Goal: Task Accomplishment & Management: Manage account settings

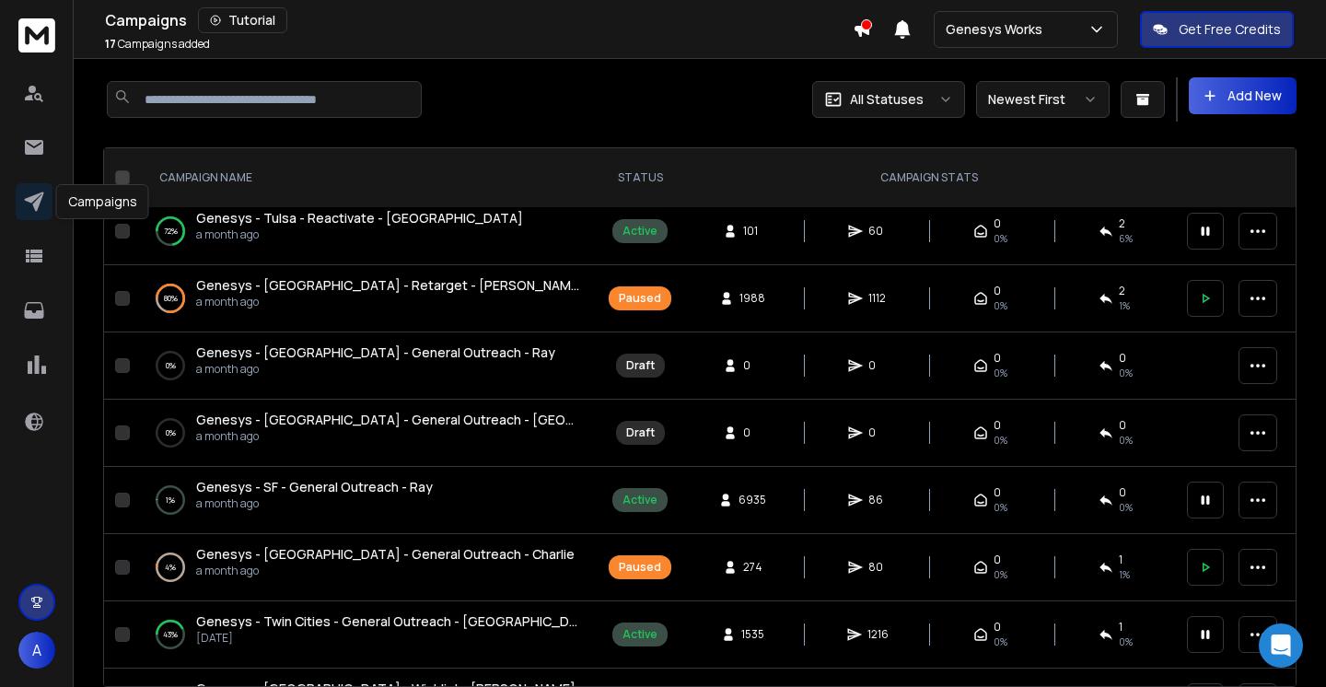
scroll to position [678, 0]
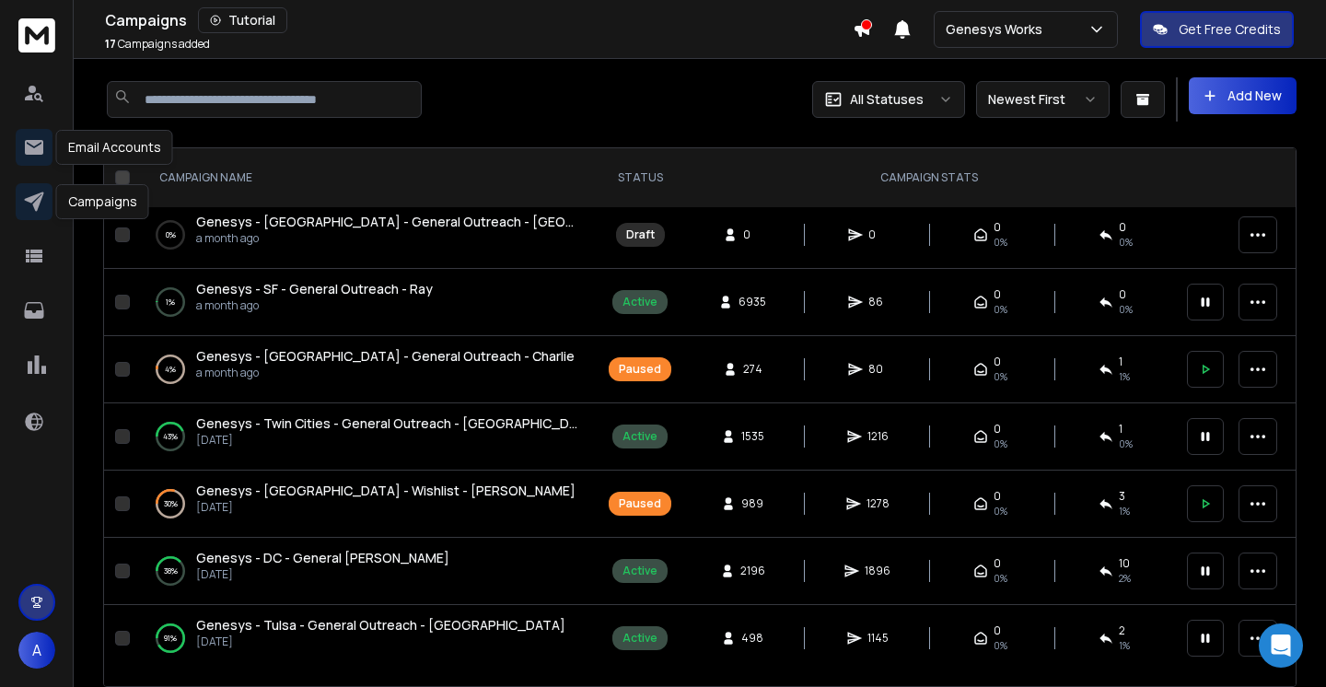
click at [29, 152] on icon at bounding box center [34, 147] width 18 height 15
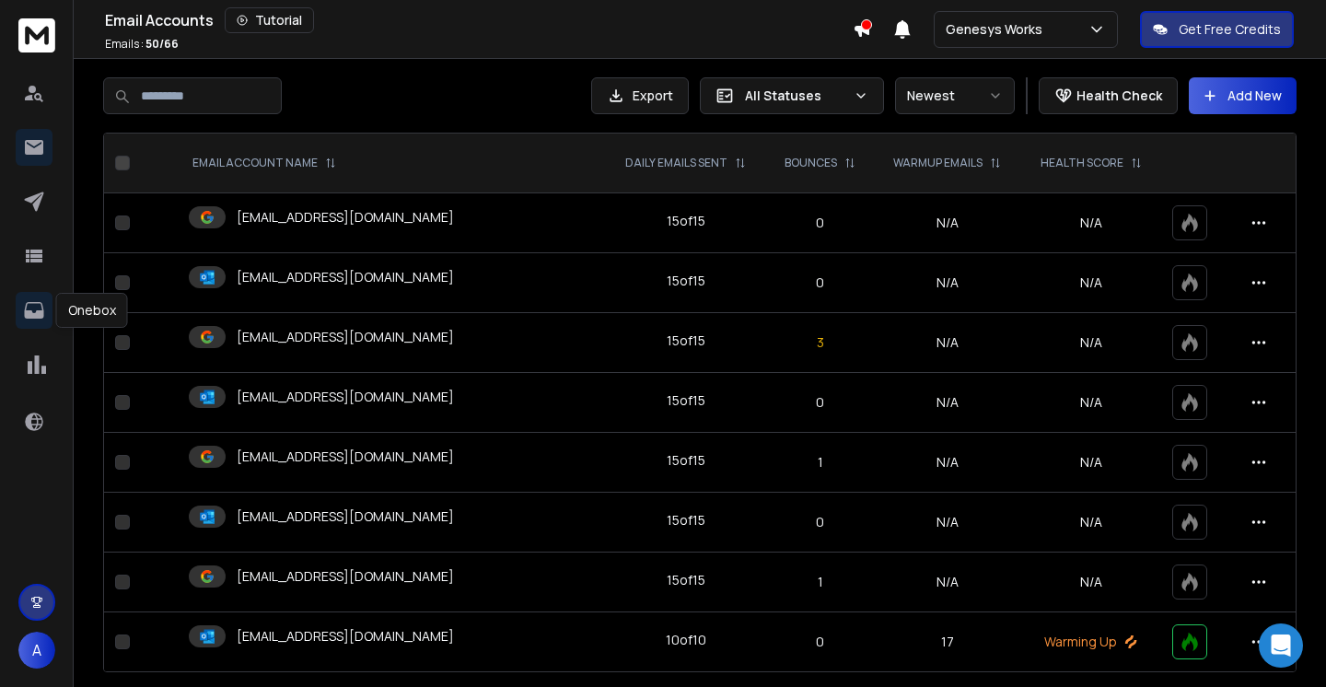
click at [39, 312] on icon at bounding box center [33, 310] width 19 height 17
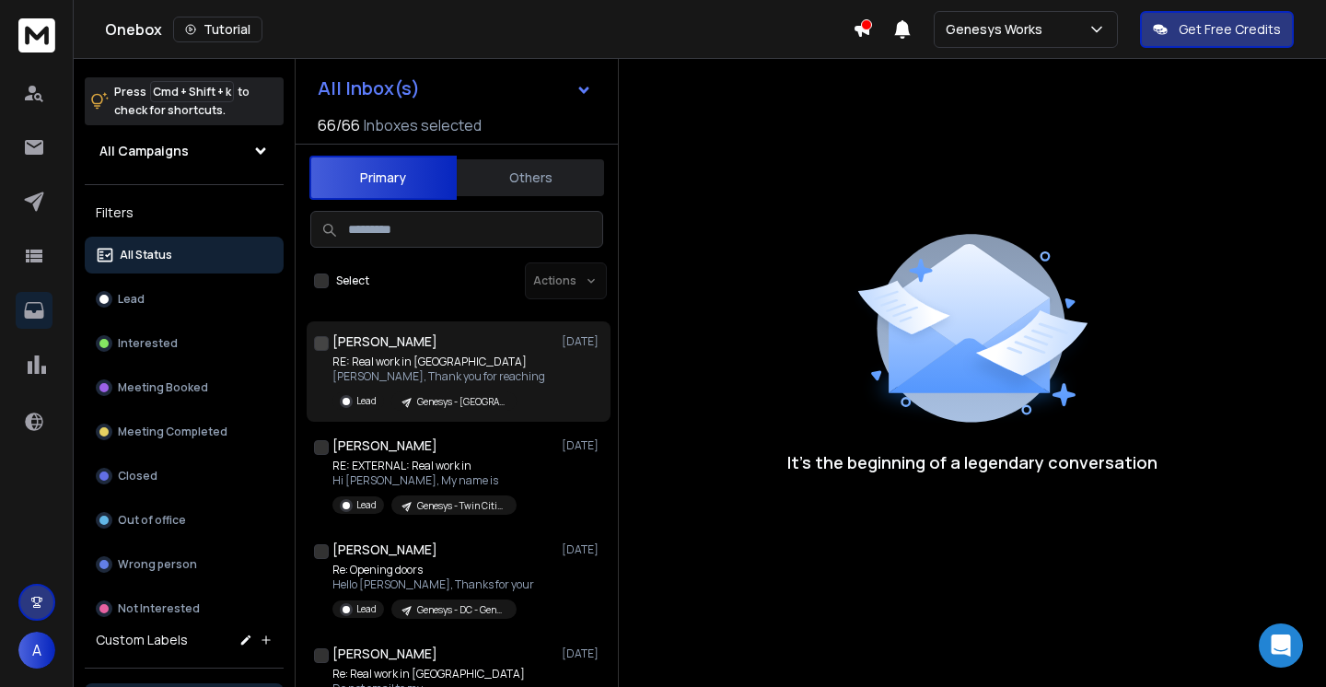
click at [463, 348] on div "[PERSON_NAME] [DATE]" at bounding box center [467, 341] width 271 height 18
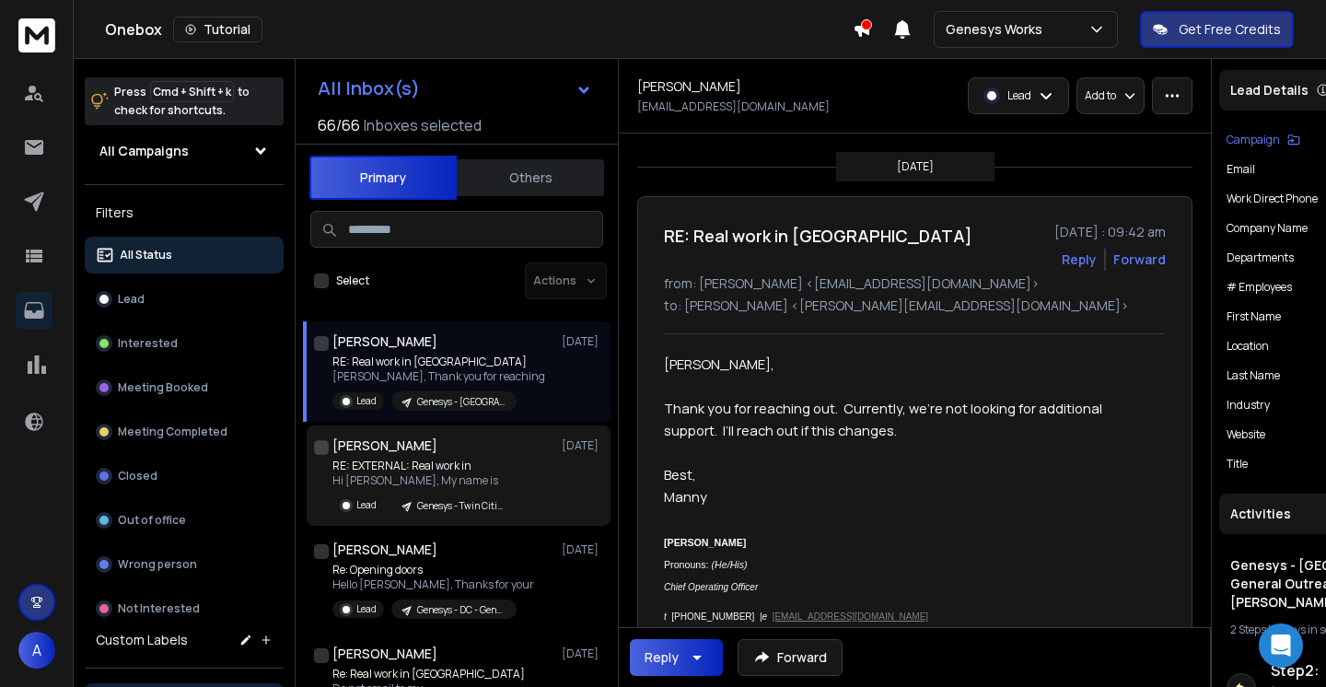
click at [421, 456] on div "[PERSON_NAME] [DATE] RE: EXTERNAL: Real work in Hi [PERSON_NAME], My name is Le…" at bounding box center [467, 475] width 271 height 78
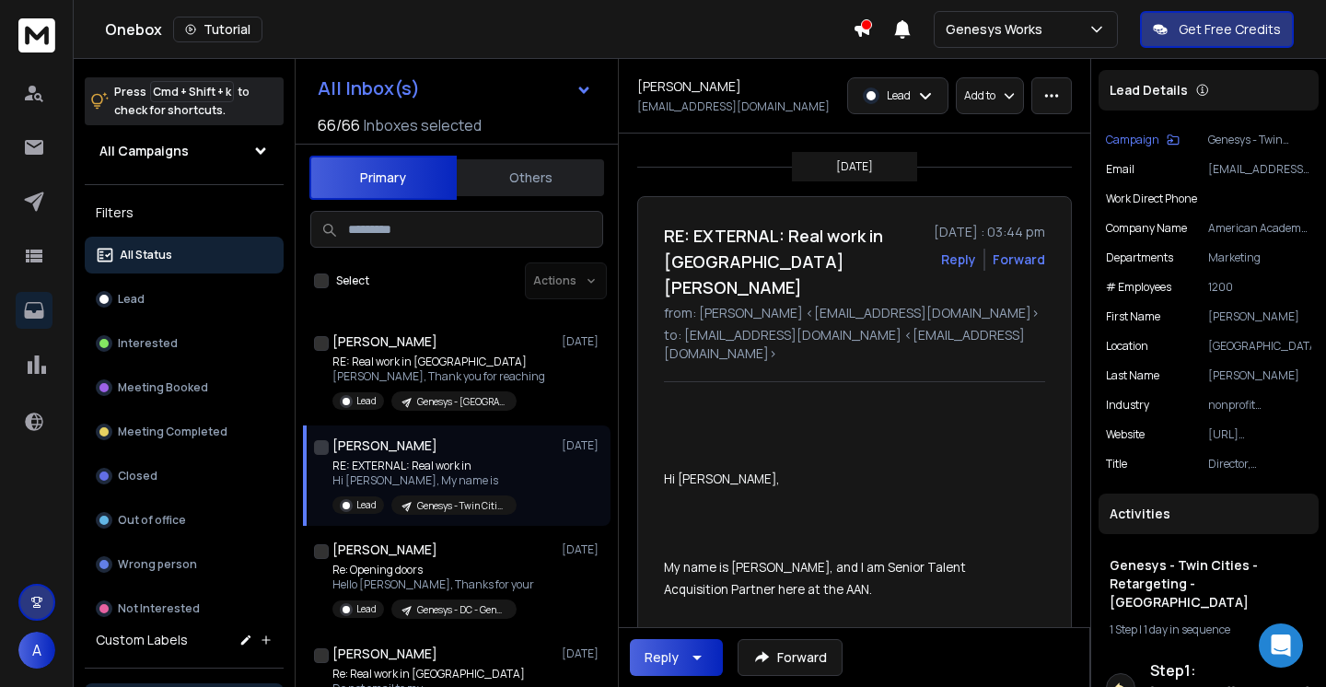
click at [30, 253] on icon at bounding box center [34, 256] width 22 height 22
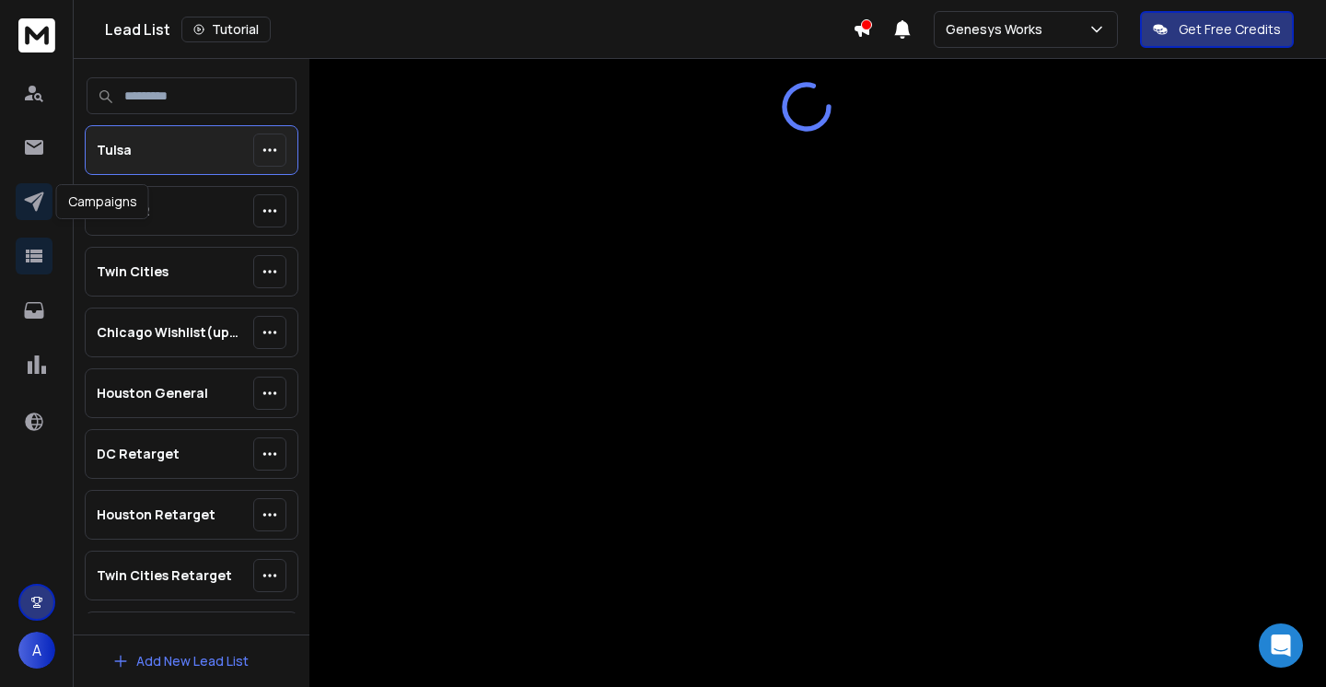
click at [34, 197] on icon at bounding box center [33, 201] width 19 height 19
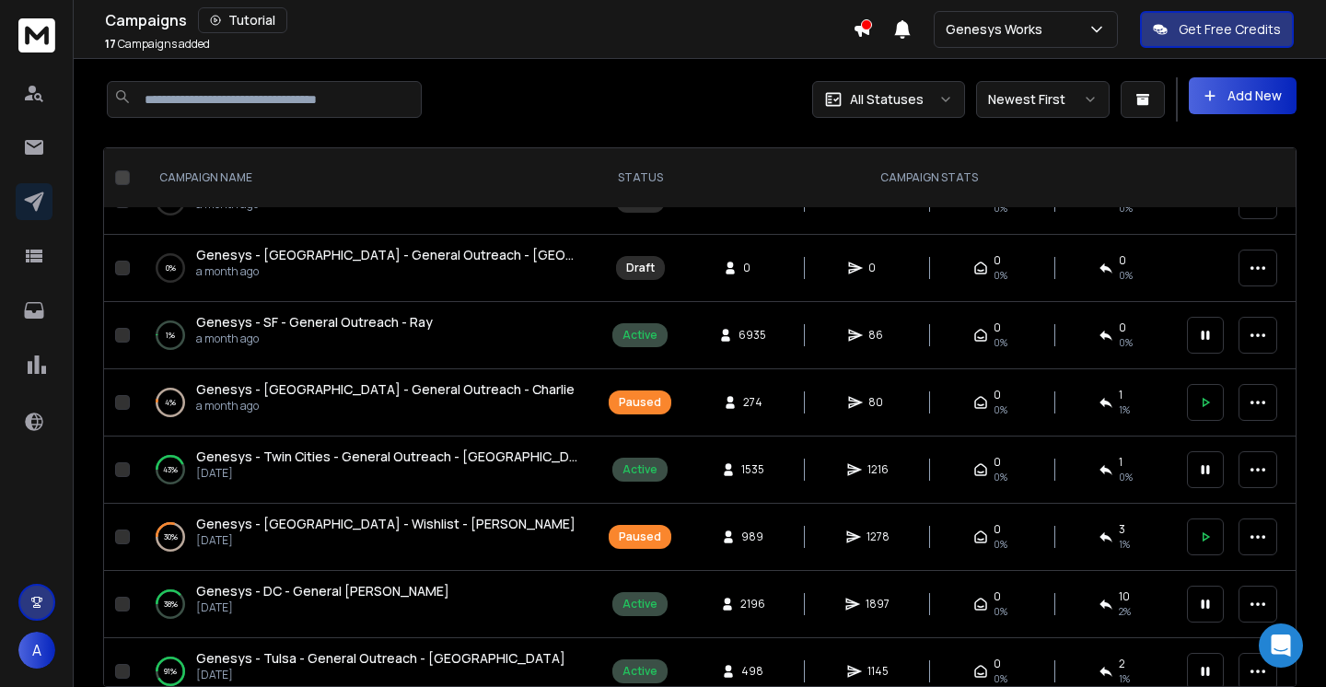
scroll to position [650, 0]
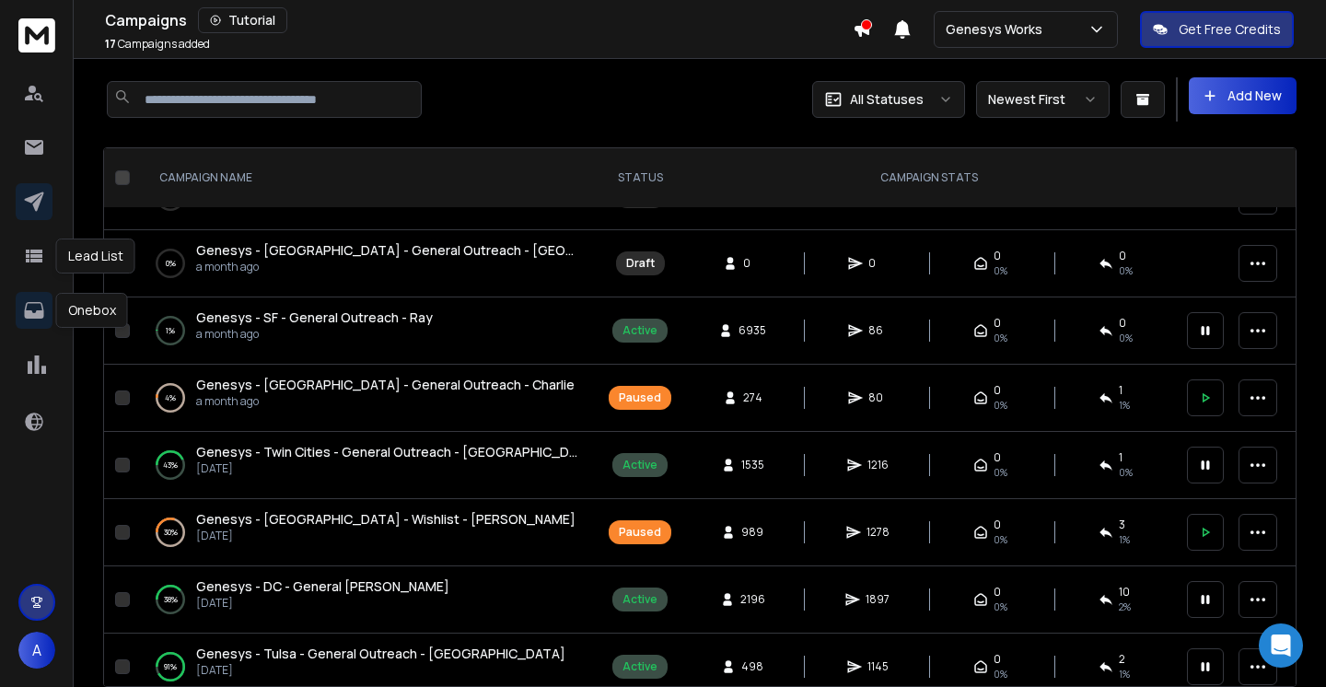
click at [29, 304] on icon at bounding box center [34, 310] width 22 height 22
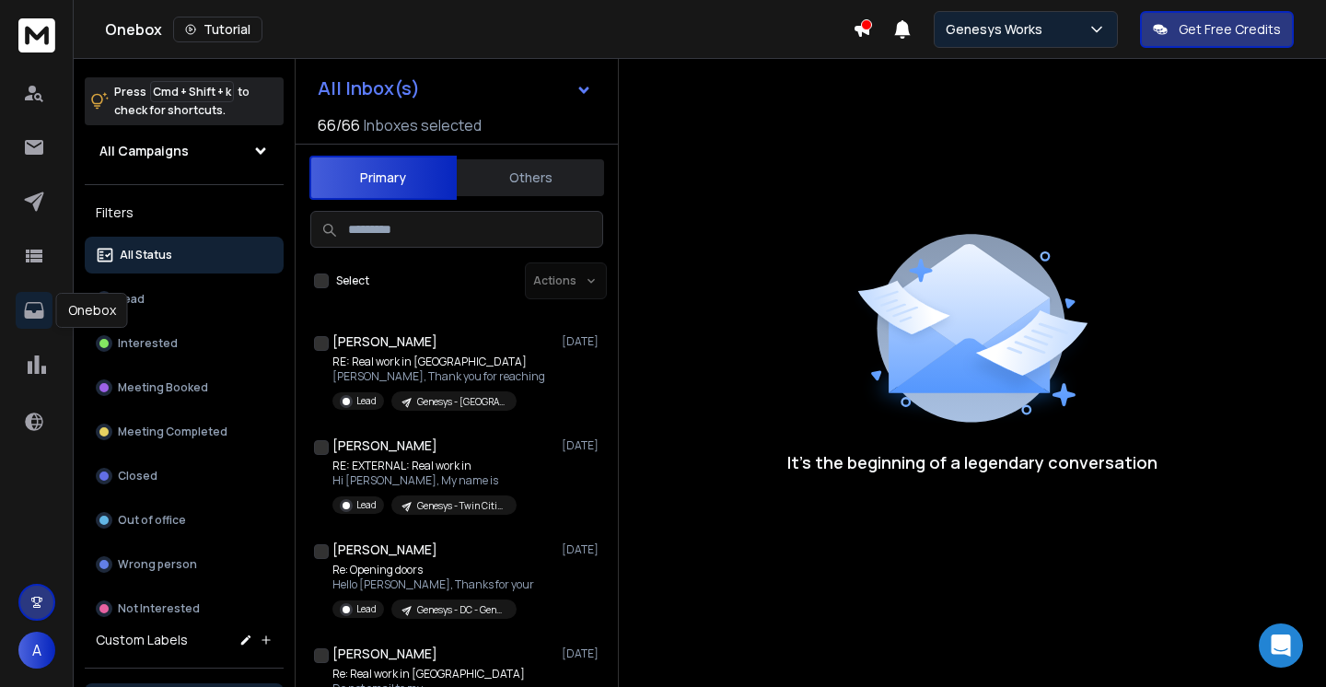
click at [1020, 34] on p "Genesys Works" at bounding box center [997, 29] width 104 height 18
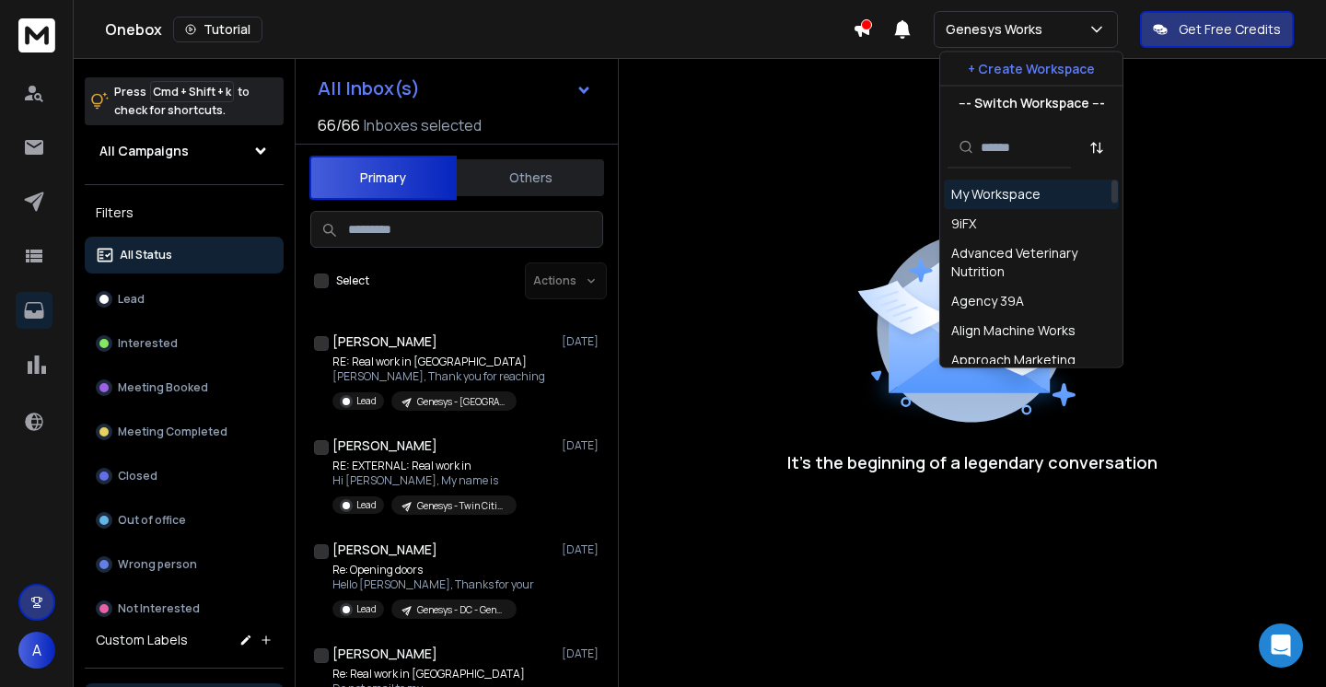
click at [956, 188] on div "My Workspace" at bounding box center [995, 194] width 89 height 18
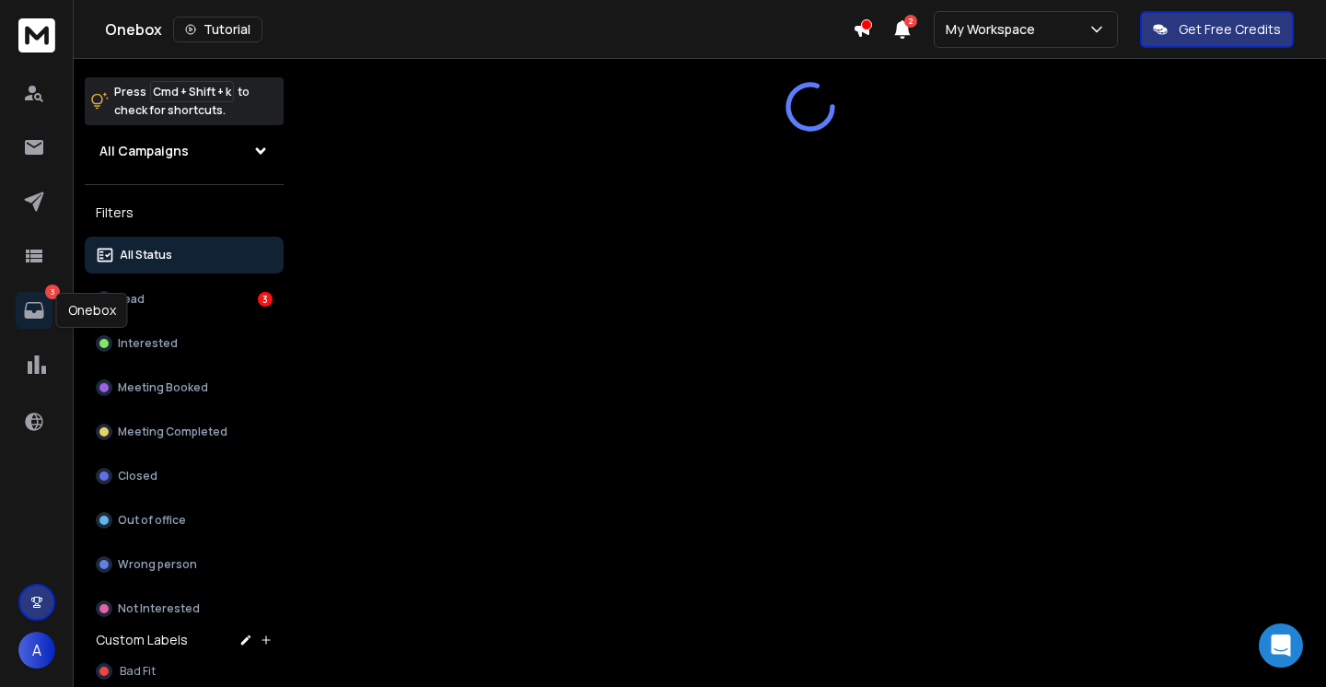
click at [36, 313] on icon at bounding box center [33, 310] width 19 height 17
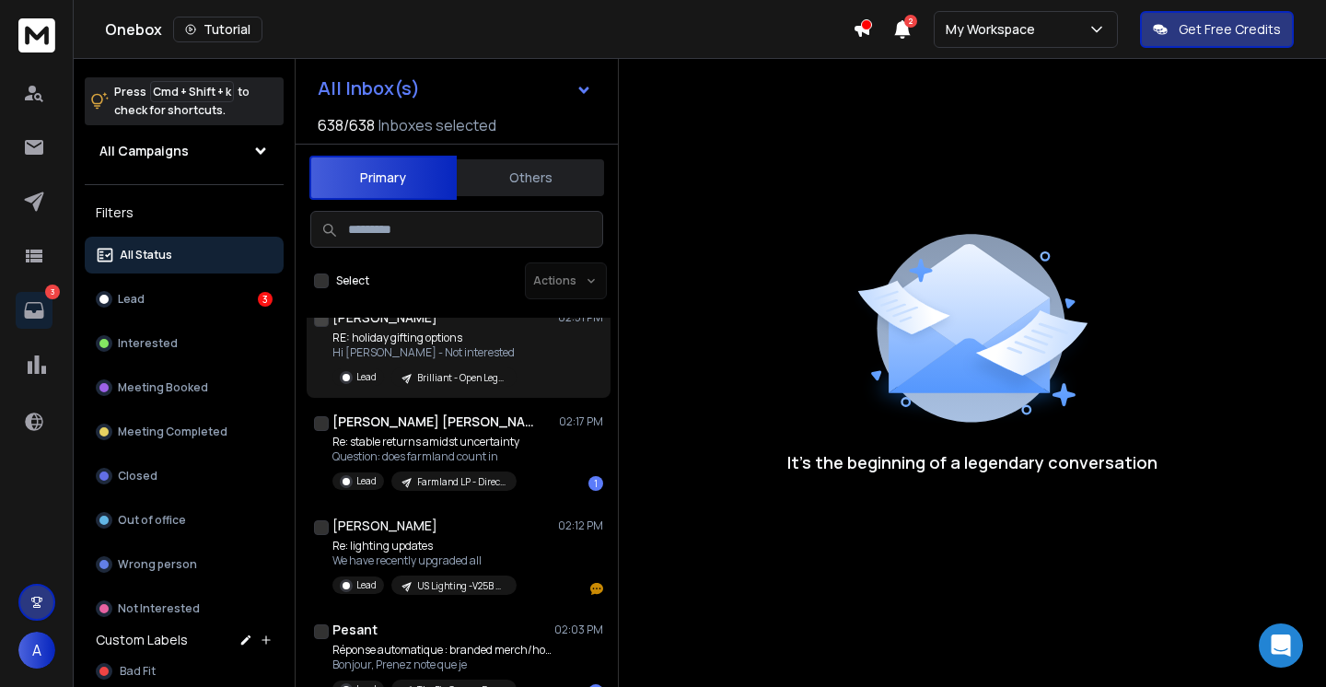
scroll to position [149, 0]
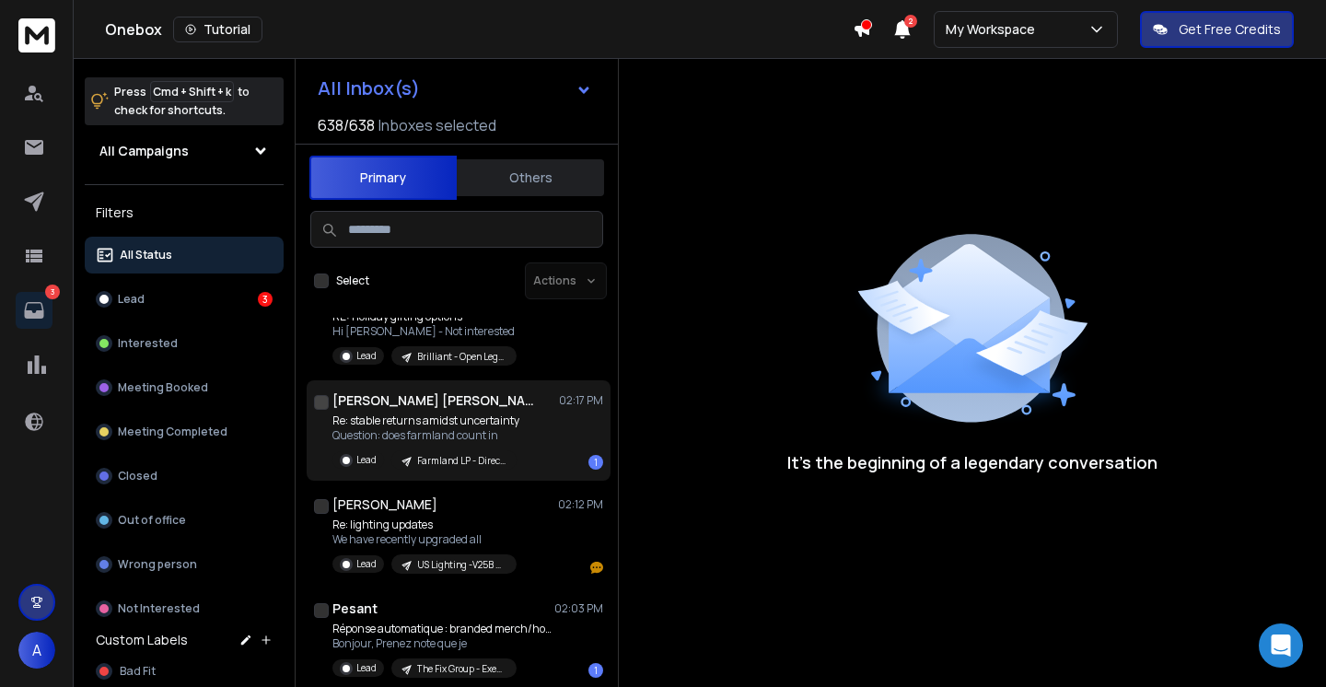
click at [464, 424] on p "Re: stable returns amidst uncertainty" at bounding box center [425, 420] width 187 height 15
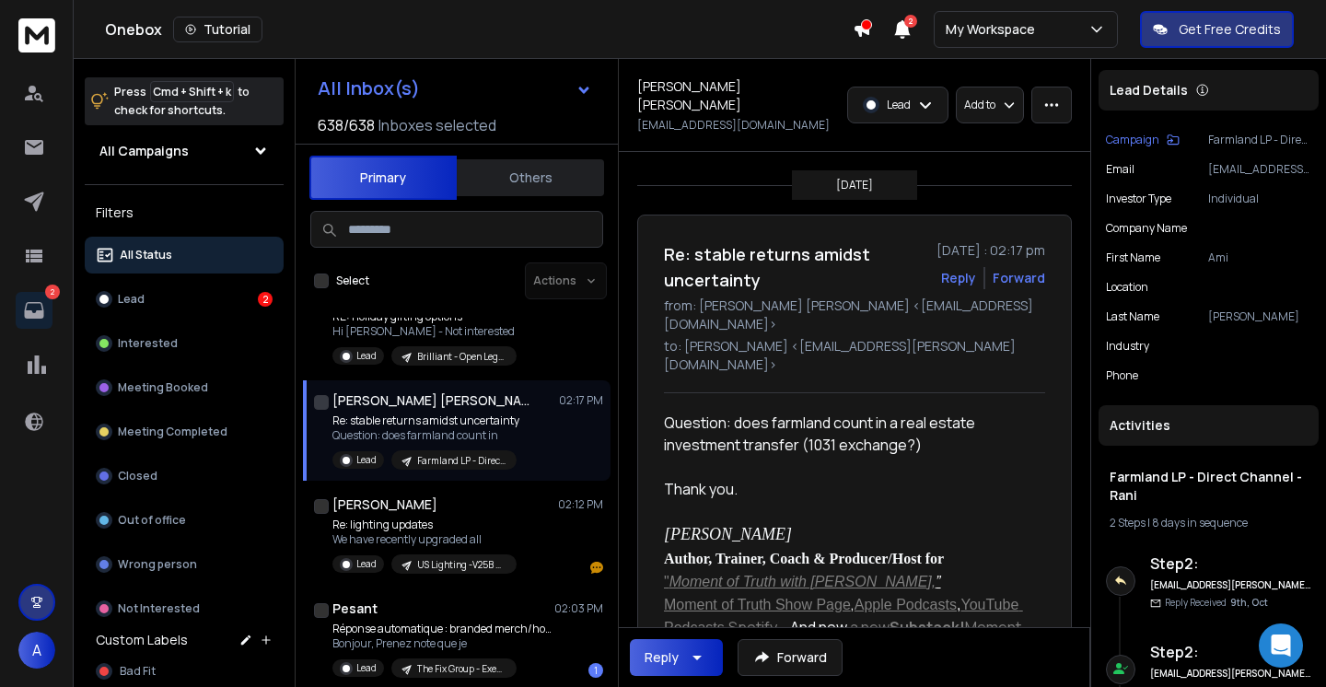
click at [913, 99] on div "Lead" at bounding box center [897, 104] width 99 height 35
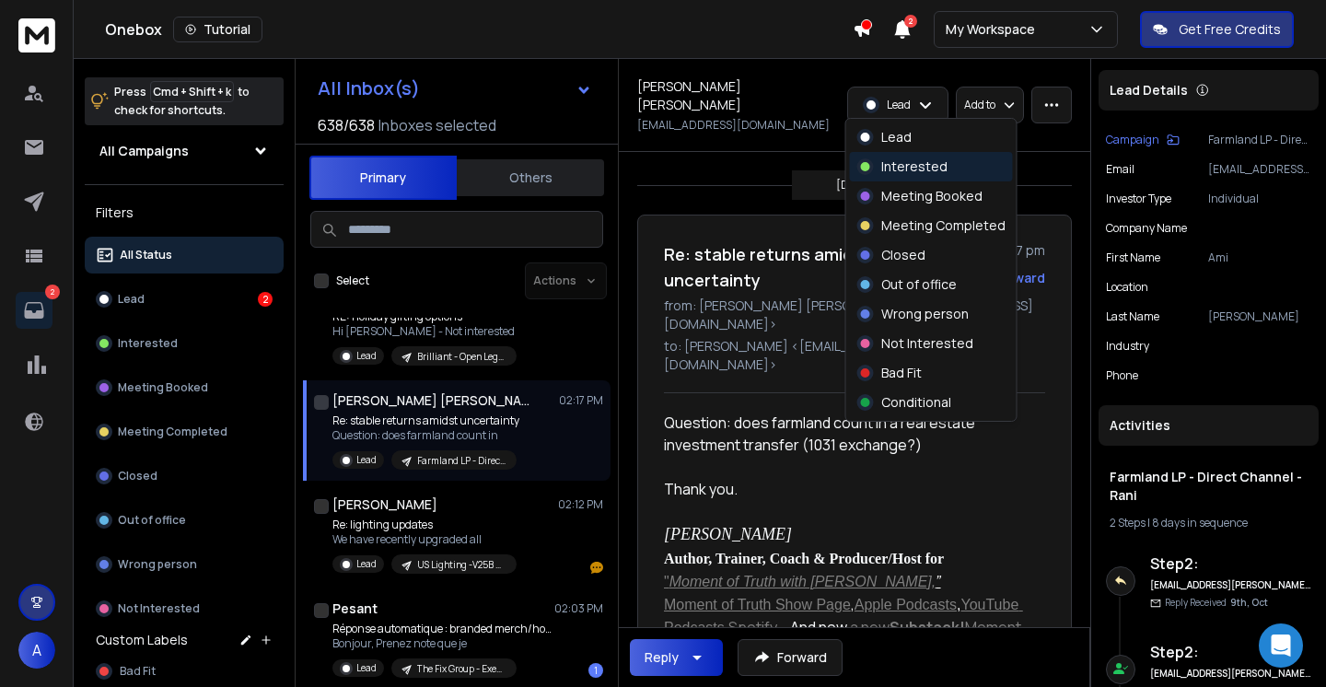
click at [901, 168] on p "Interested" at bounding box center [914, 166] width 66 height 18
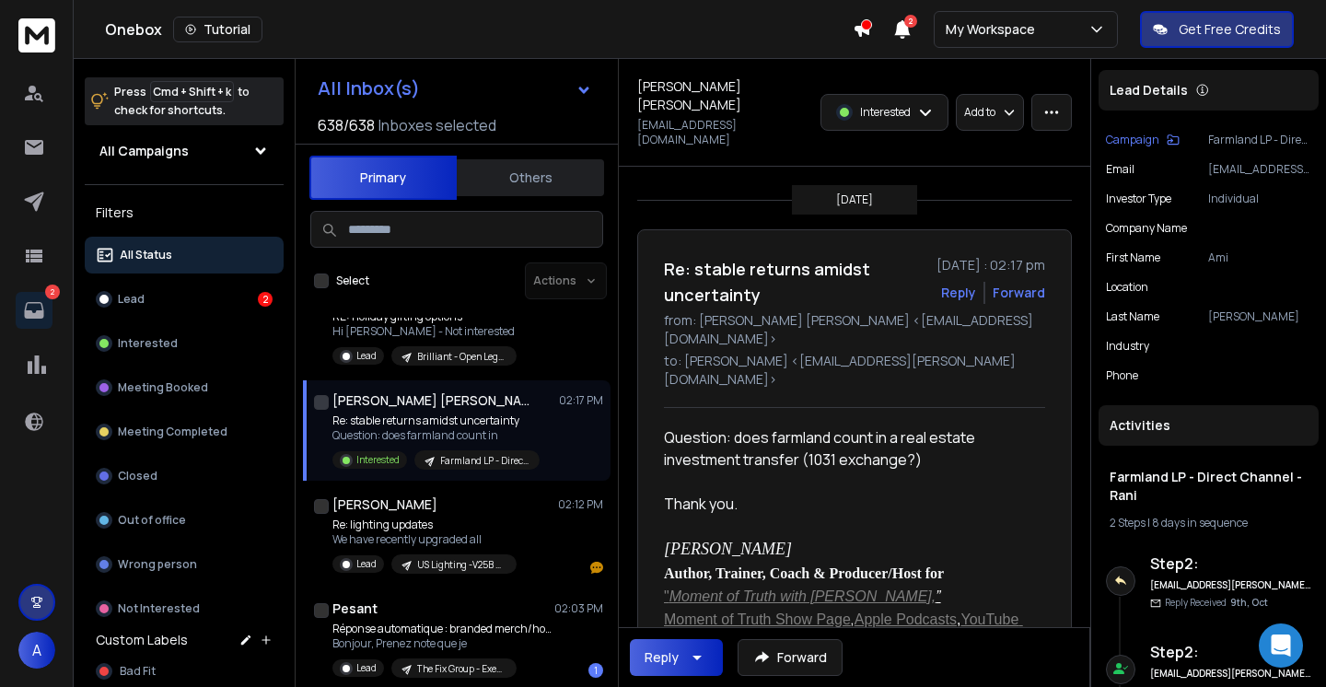
click at [1029, 284] on div "Forward" at bounding box center [1018, 293] width 52 height 18
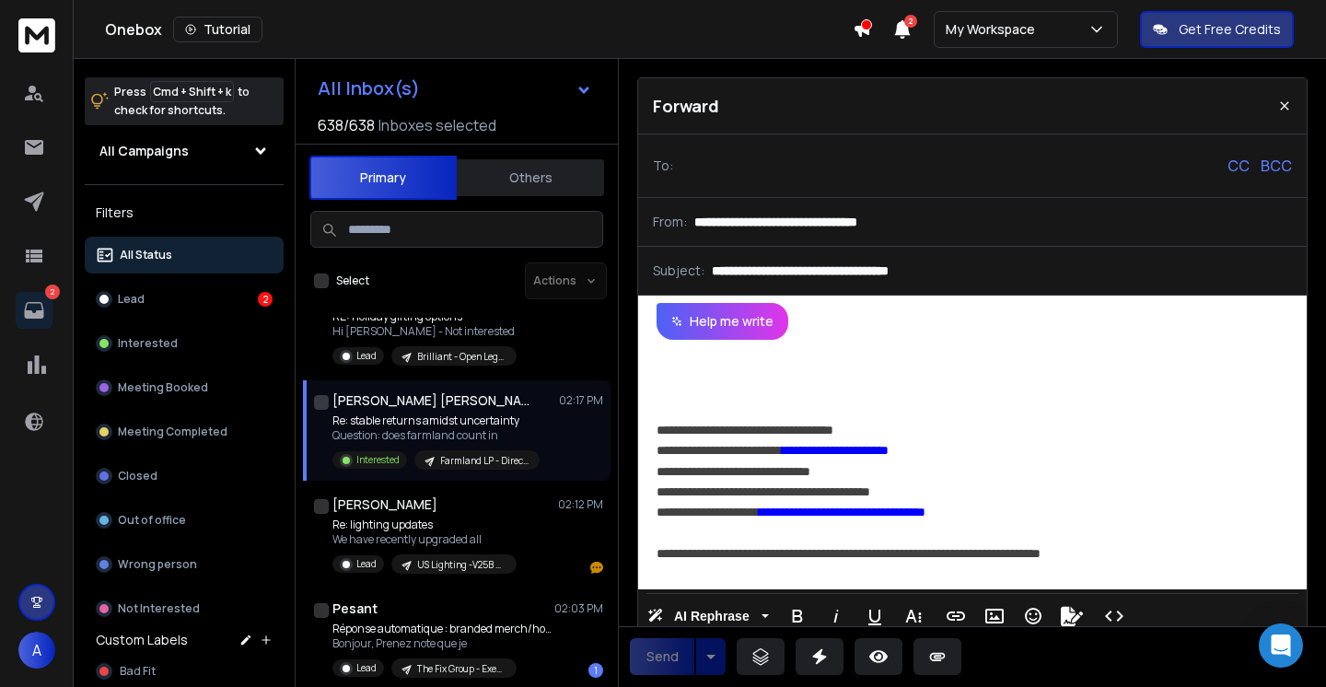
click at [753, 169] on input at bounding box center [744, 165] width 129 height 33
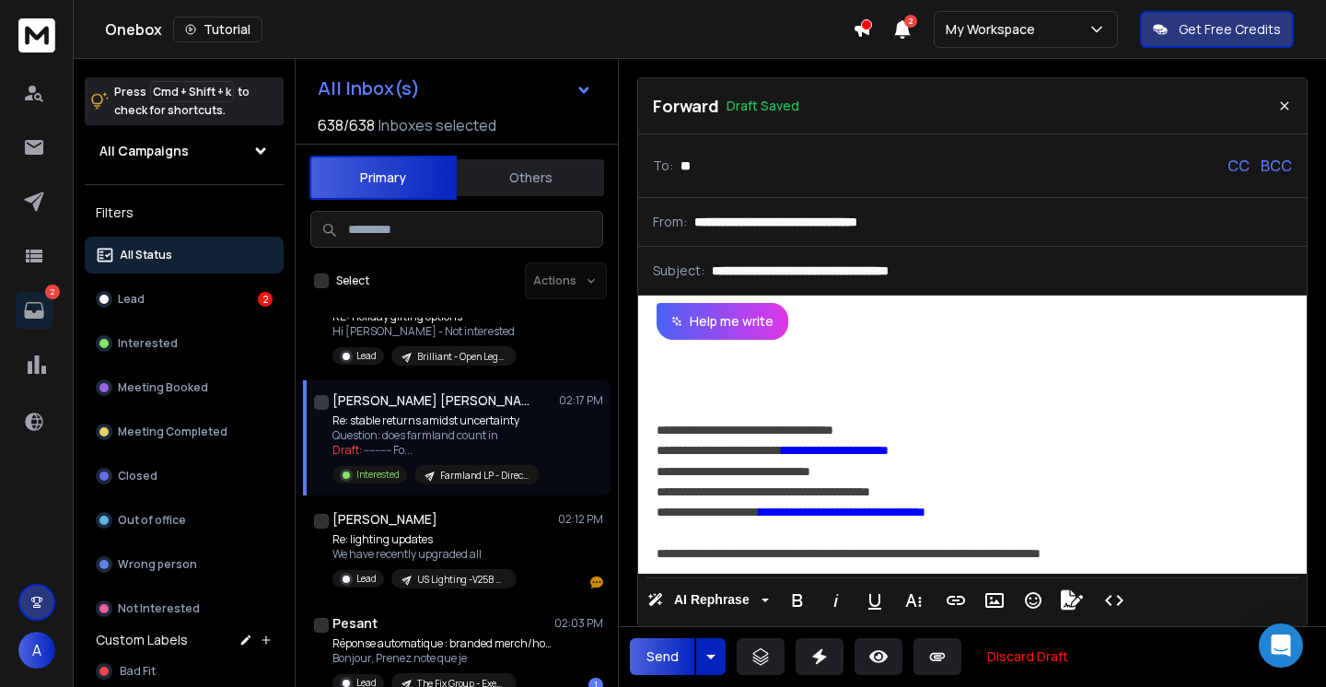
type input "*"
type input "**********"
click at [652, 651] on button "Send" at bounding box center [662, 656] width 64 height 37
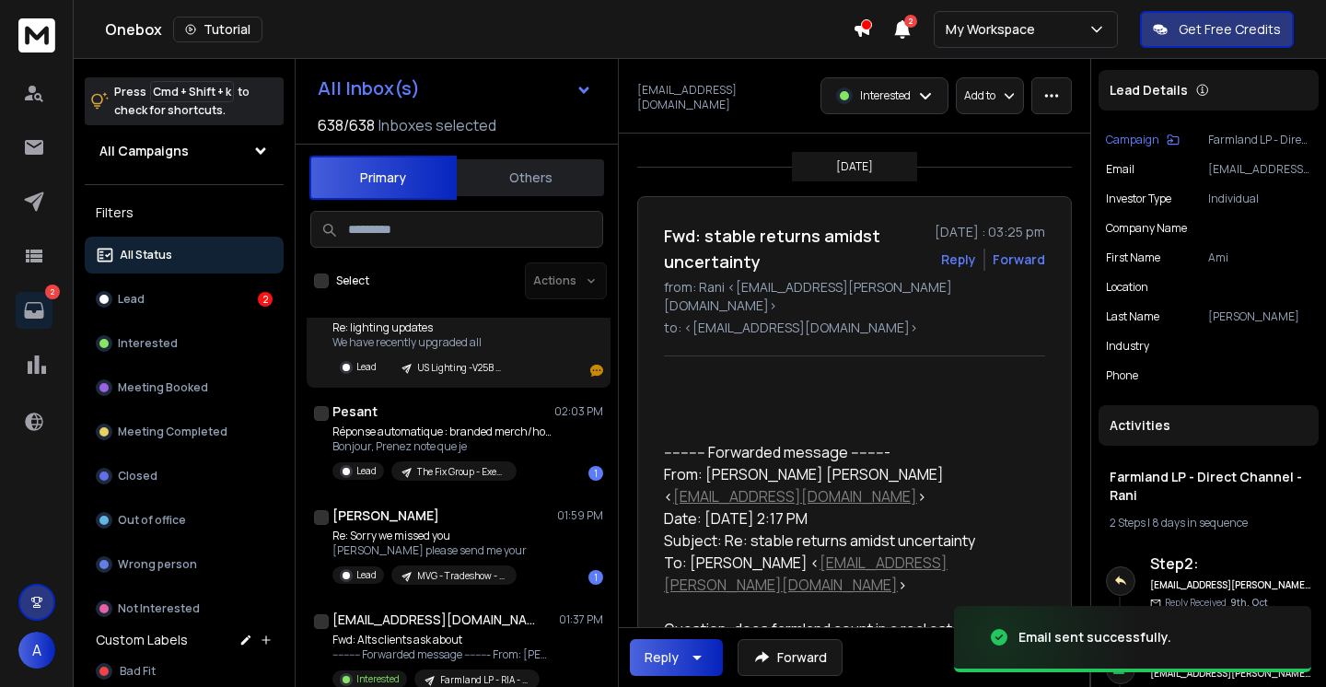
scroll to position [338, 0]
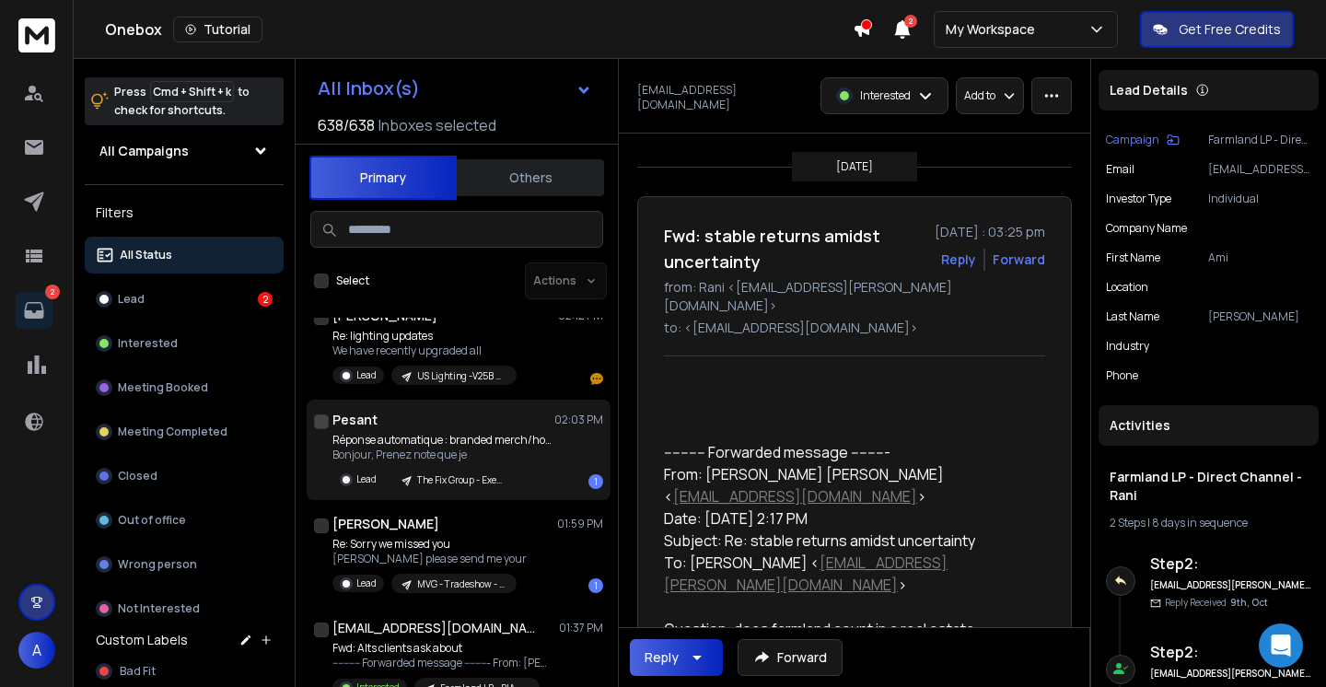
click at [463, 454] on p "Bonjour, Prenez note que je" at bounding box center [442, 454] width 221 height 15
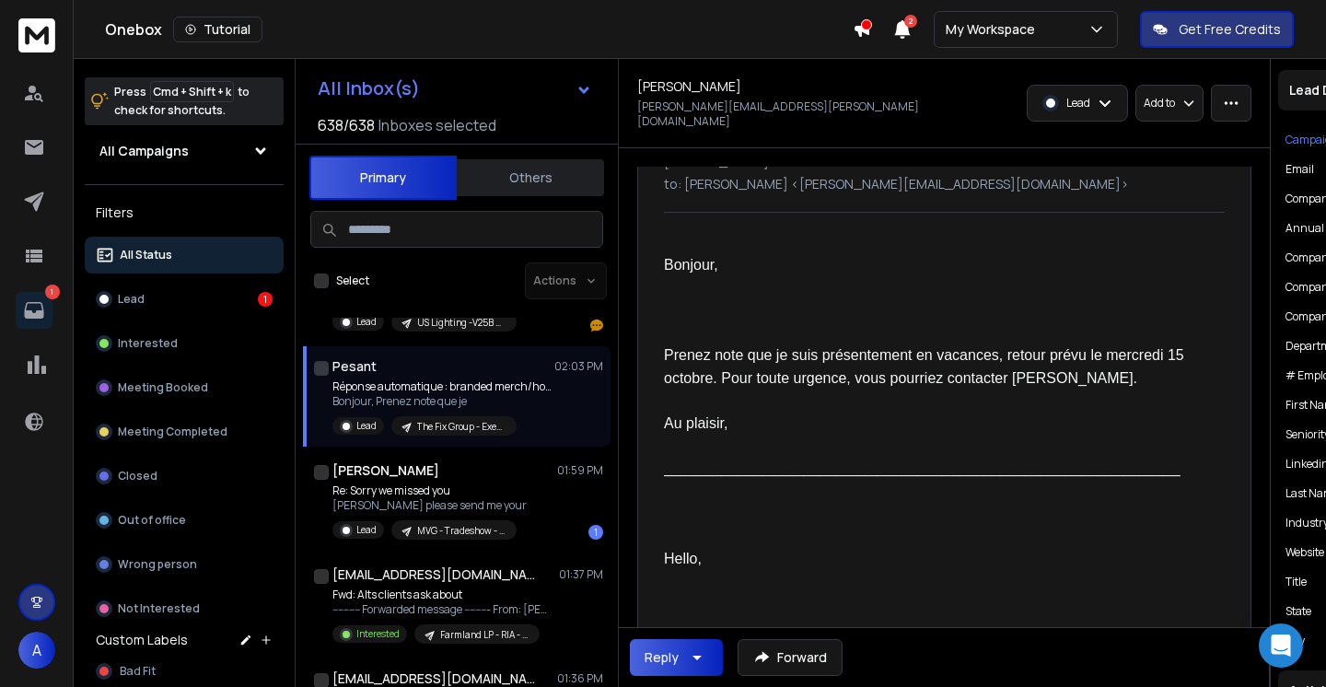
scroll to position [419, 0]
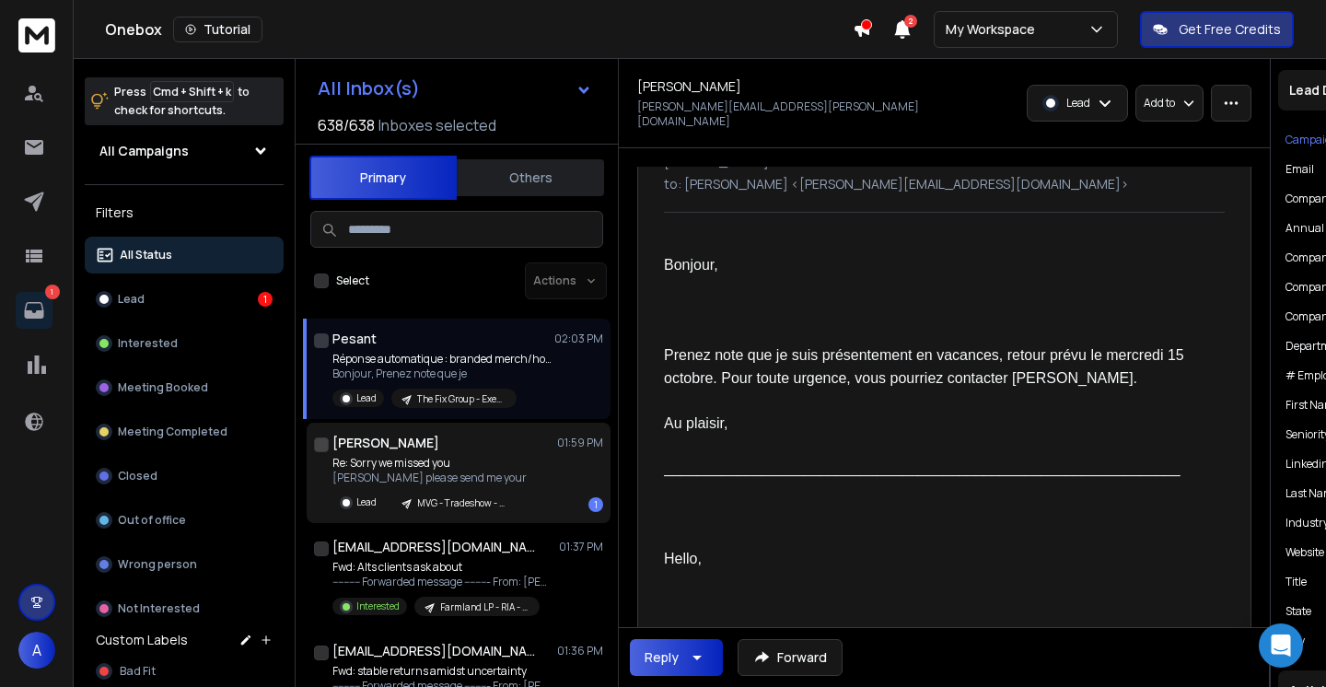
click at [494, 469] on p "Re: Sorry we missed you" at bounding box center [429, 463] width 194 height 15
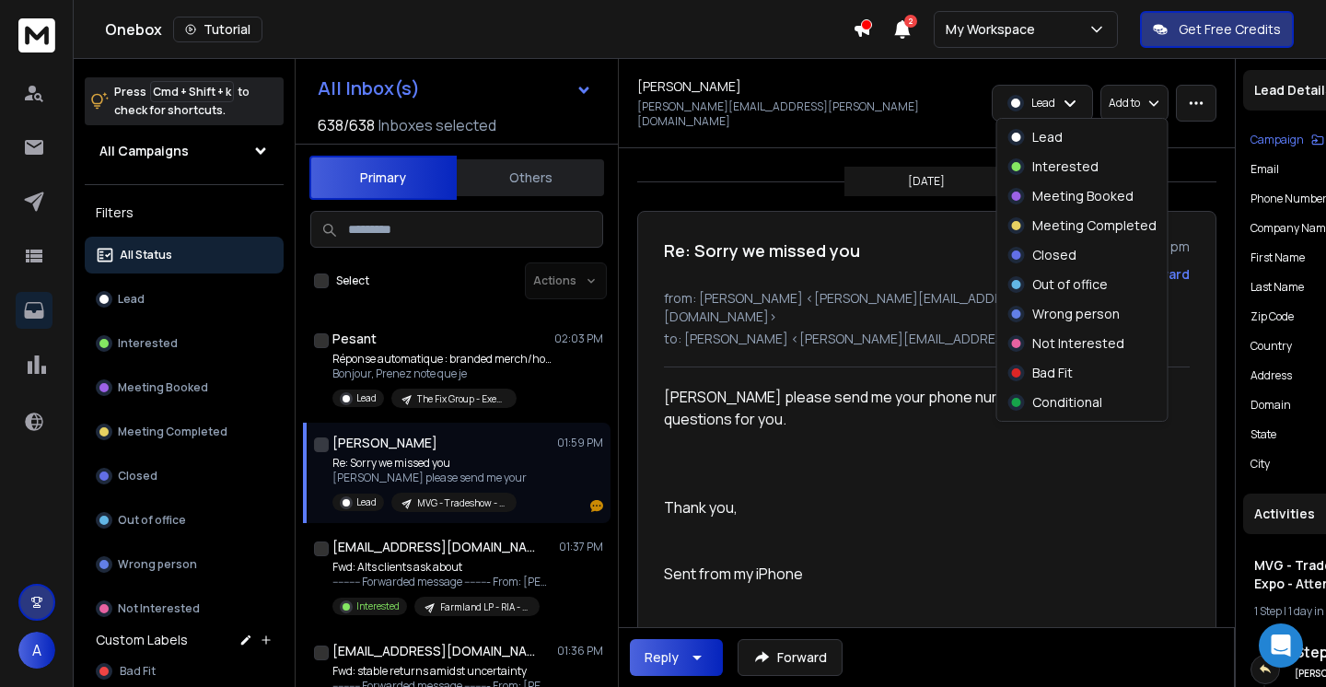
click at [1077, 98] on icon at bounding box center [1069, 103] width 15 height 15
click at [1055, 159] on p "Interested" at bounding box center [1065, 166] width 66 height 18
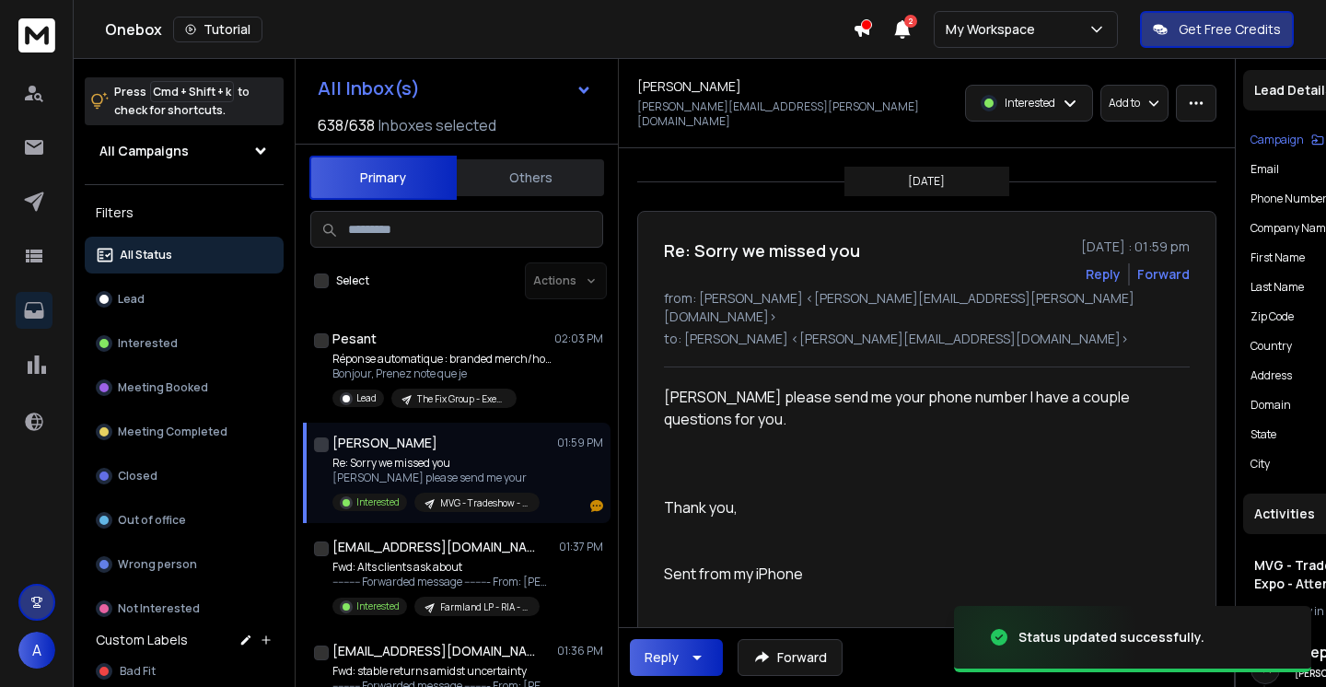
click at [1165, 265] on div "Forward" at bounding box center [1163, 274] width 52 height 18
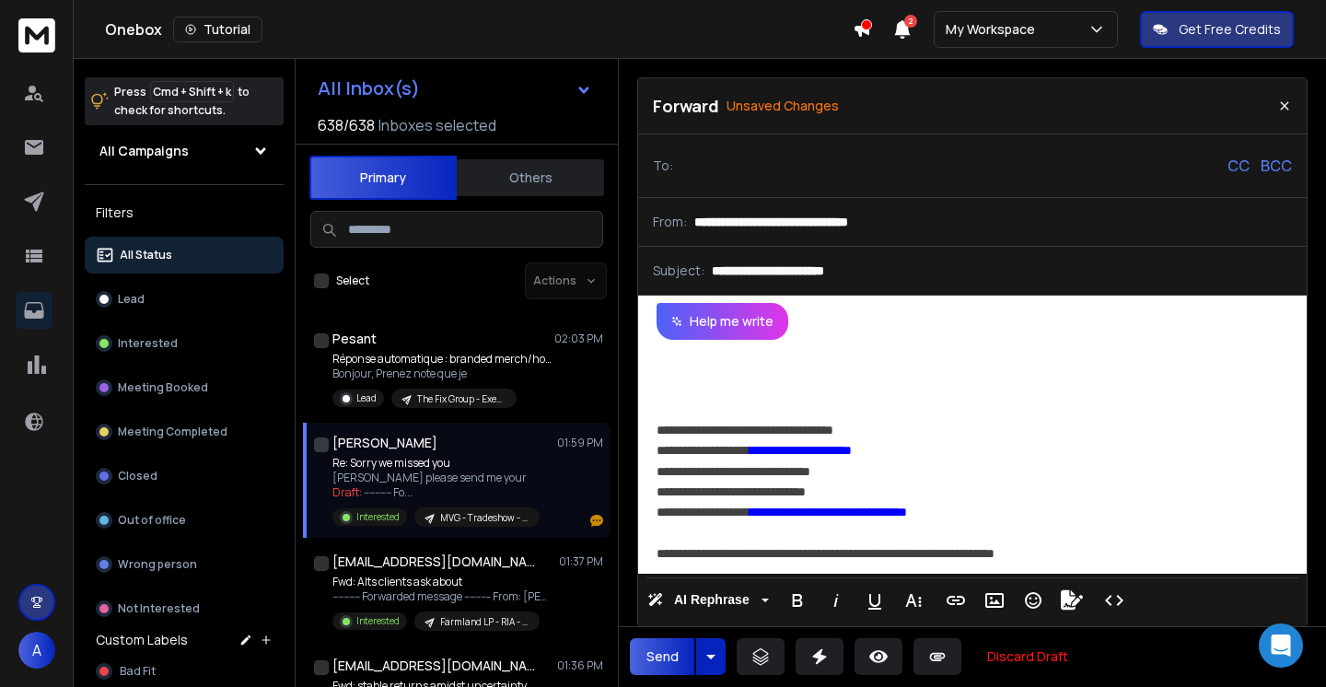
click at [793, 168] on input at bounding box center [744, 165] width 129 height 33
type input "**********"
click at [662, 647] on button "Send" at bounding box center [662, 656] width 64 height 37
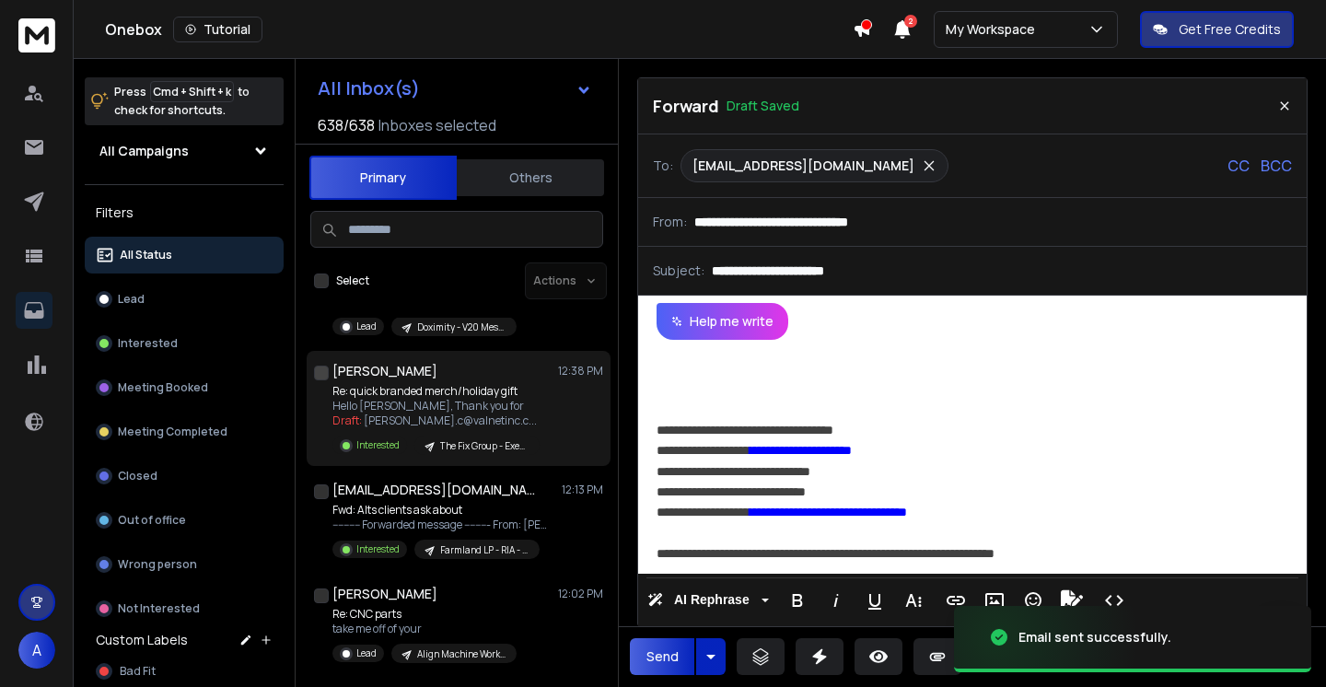
scroll to position [1011, 0]
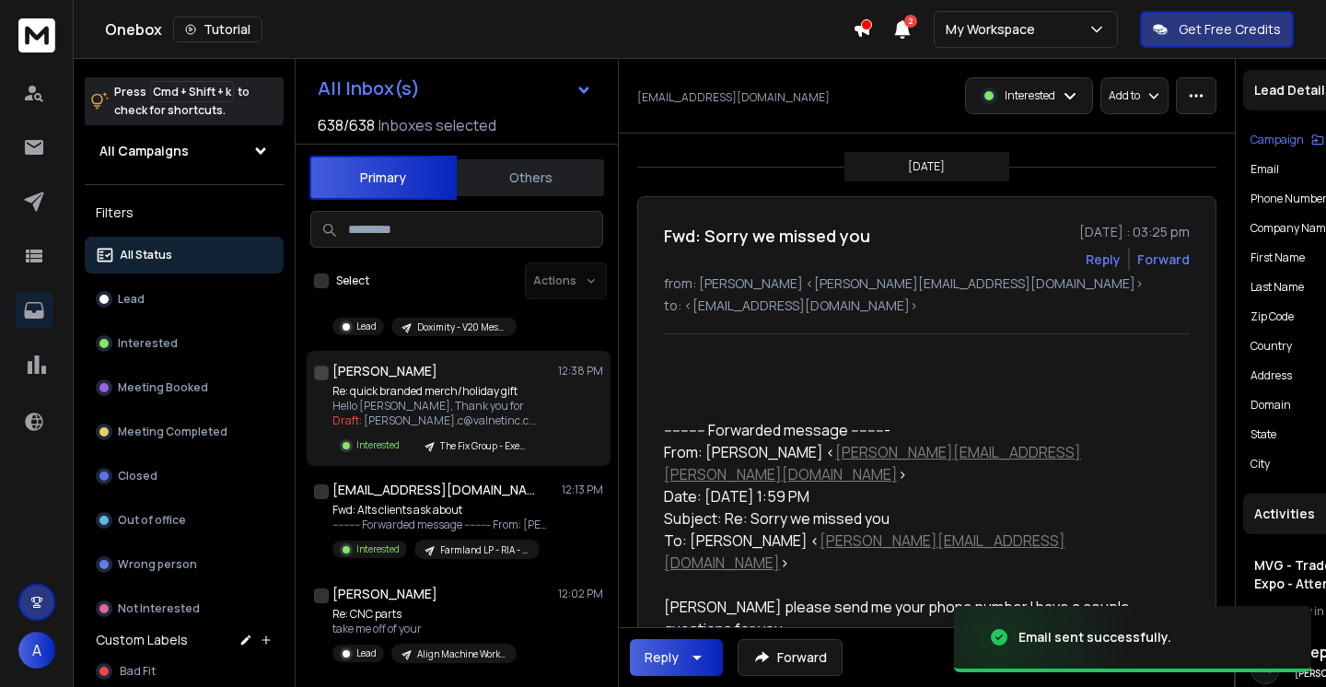
click at [455, 403] on p "Hello Martin, Thank you for" at bounding box center [435, 406] width 207 height 15
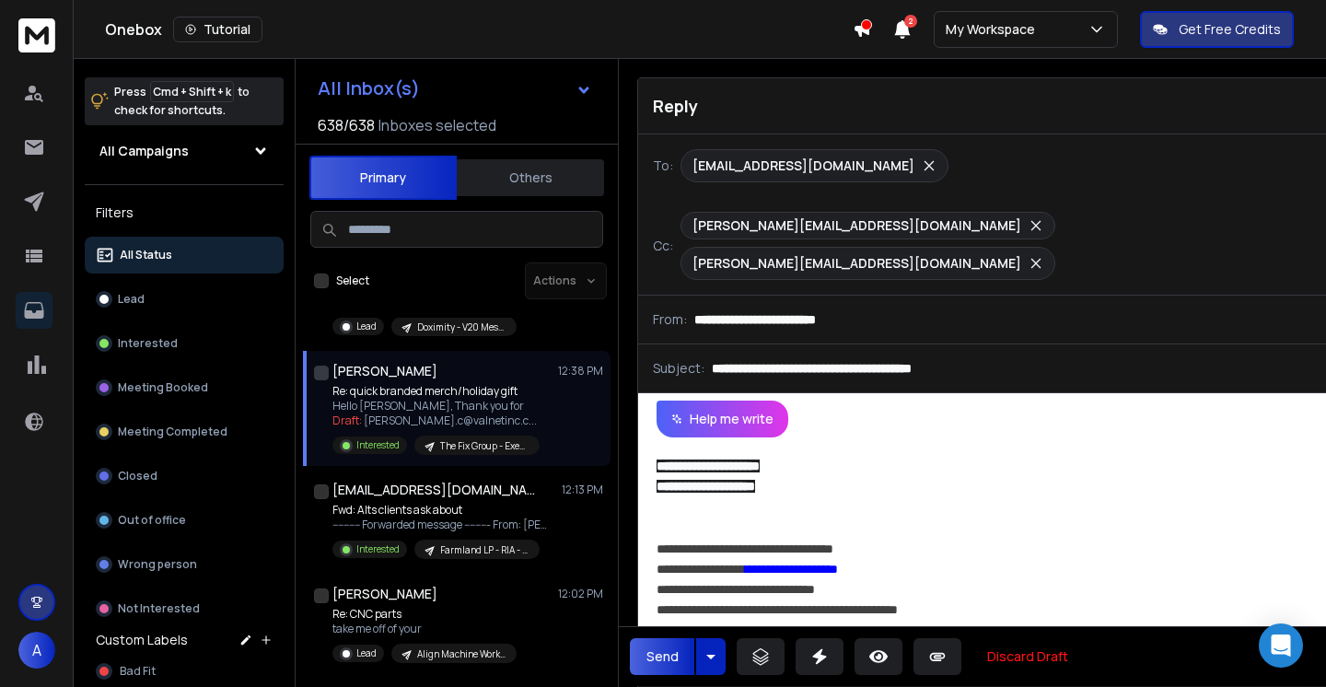
click at [922, 162] on icon at bounding box center [929, 165] width 15 height 15
click at [1028, 226] on icon at bounding box center [1035, 225] width 15 height 15
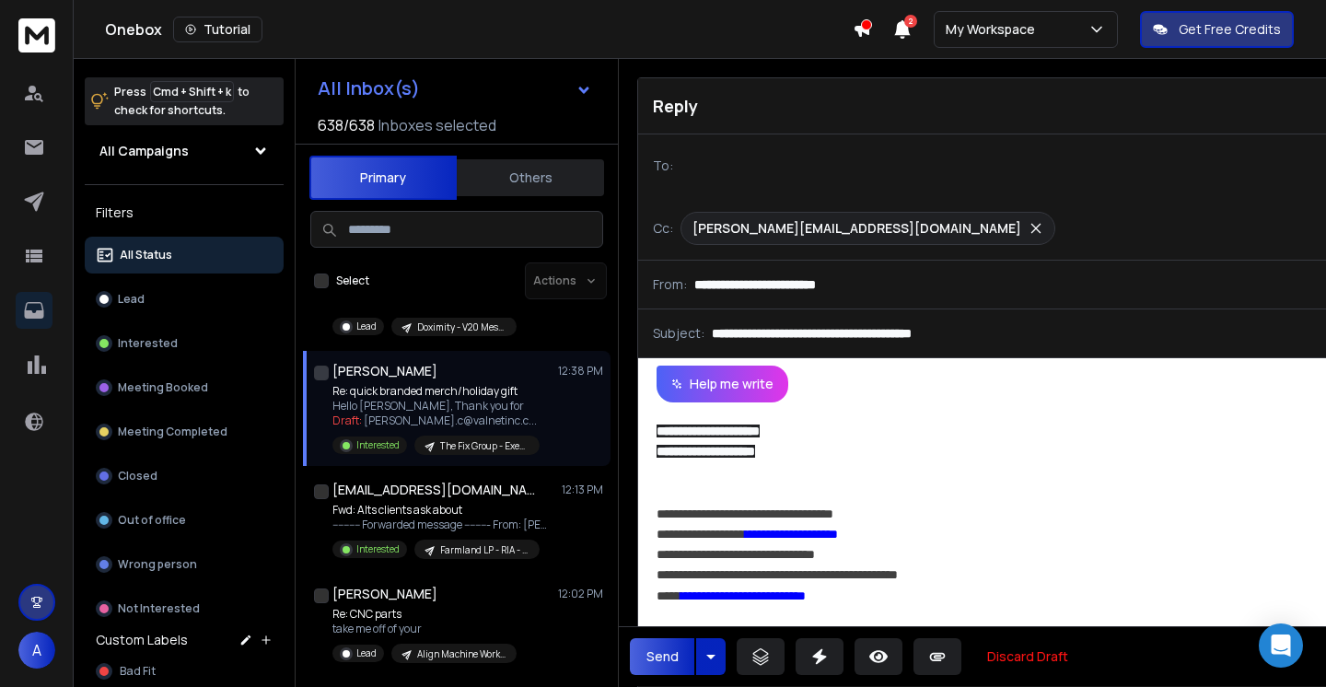
click at [1031, 226] on icon at bounding box center [1036, 229] width 10 height 10
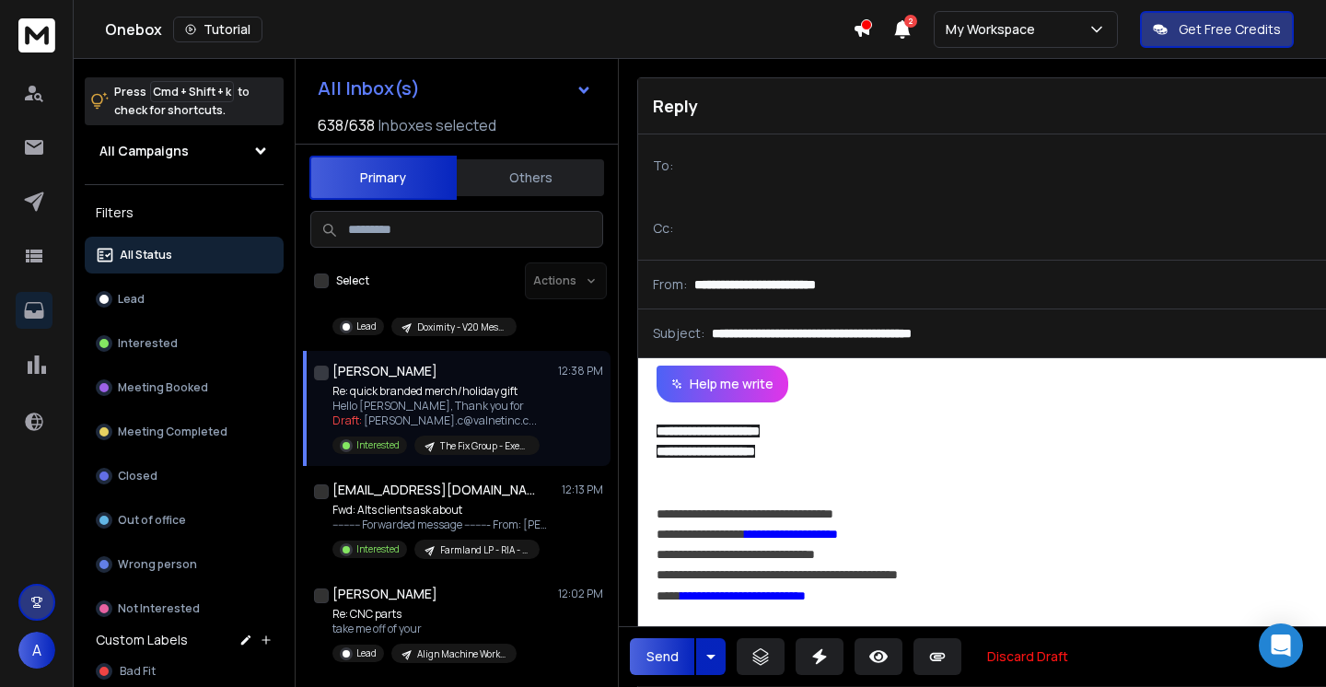
click at [708, 161] on input at bounding box center [744, 165] width 129 height 33
type input "**********"
click at [659, 657] on button "Send" at bounding box center [662, 656] width 64 height 37
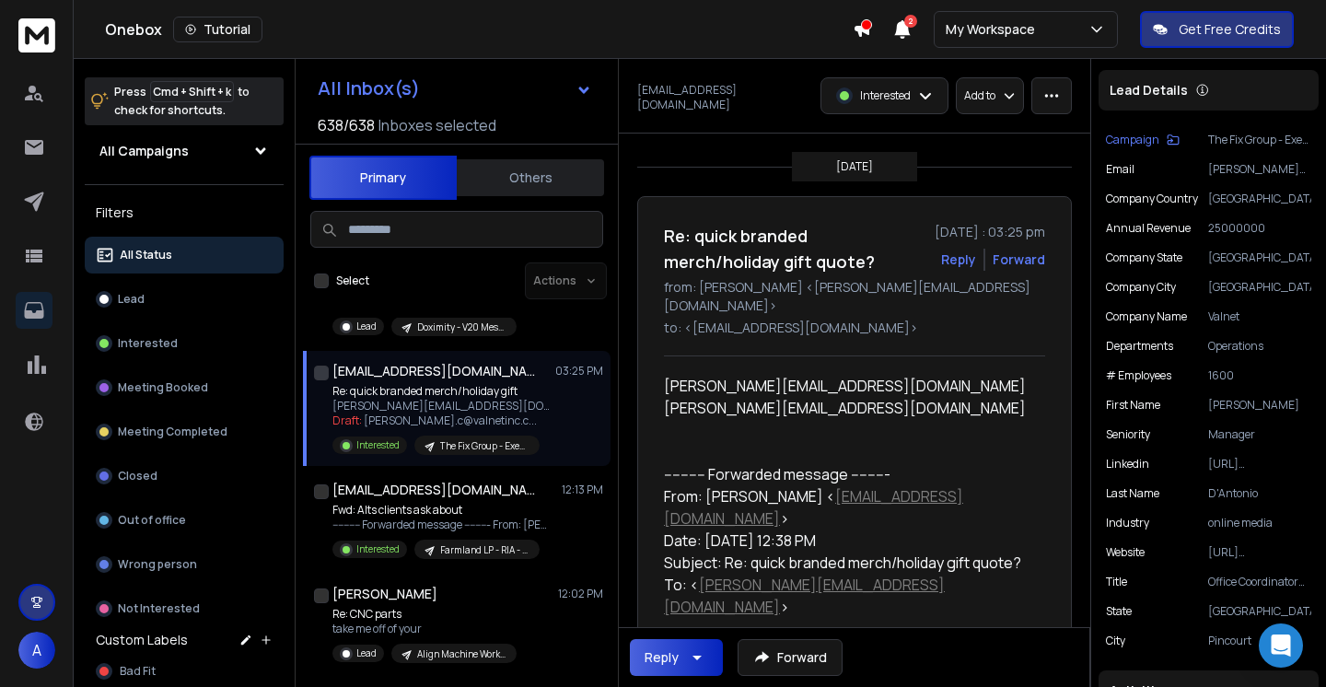
scroll to position [0, 0]
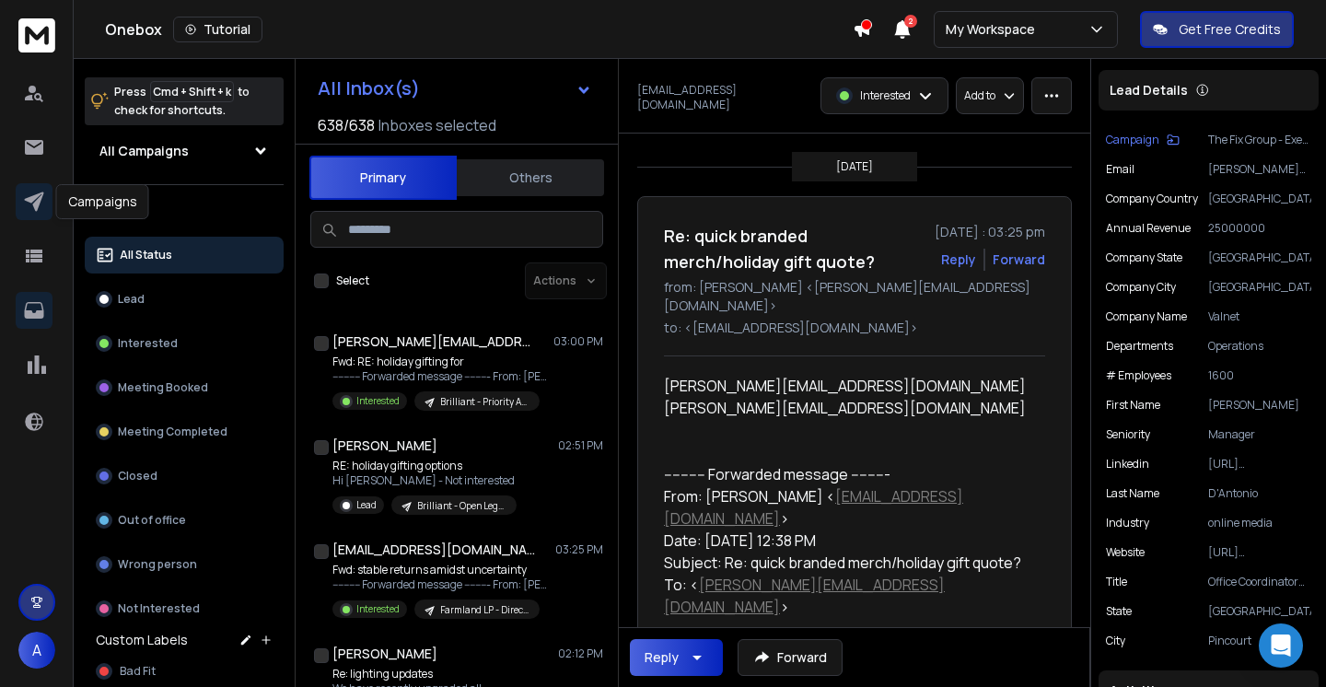
click at [39, 204] on icon at bounding box center [34, 202] width 22 height 22
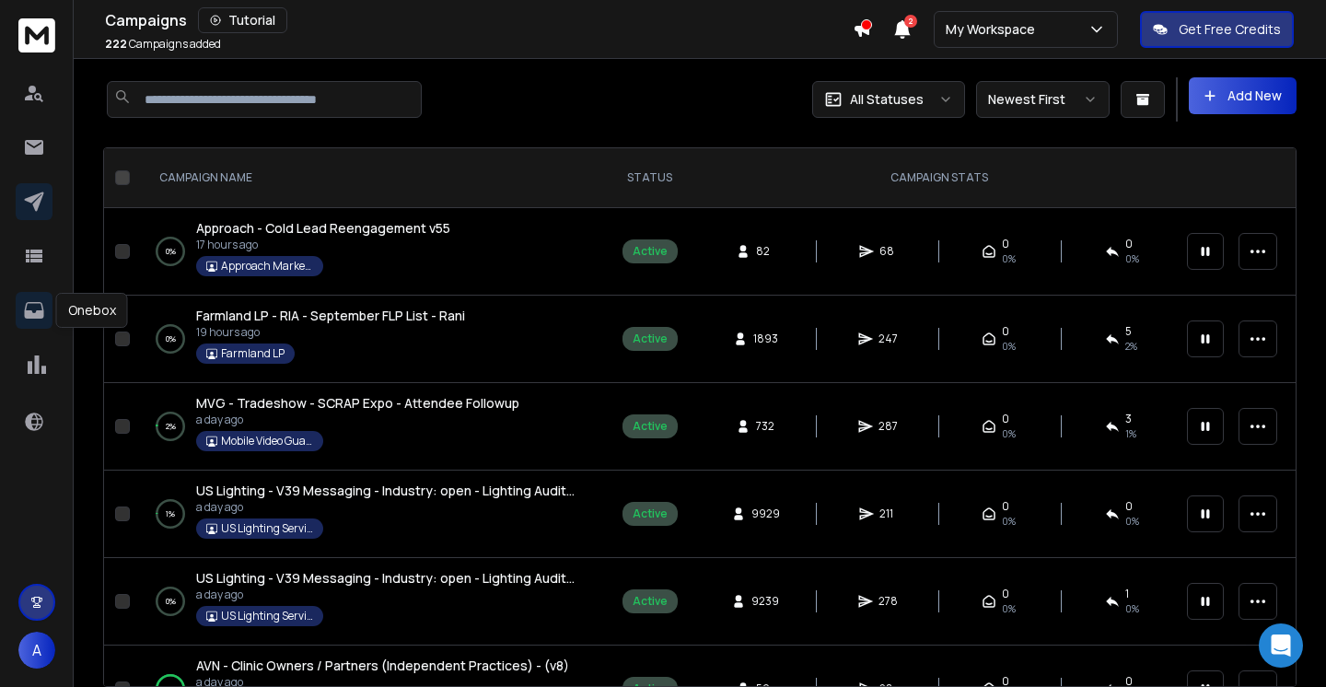
click at [35, 307] on icon at bounding box center [34, 310] width 22 height 22
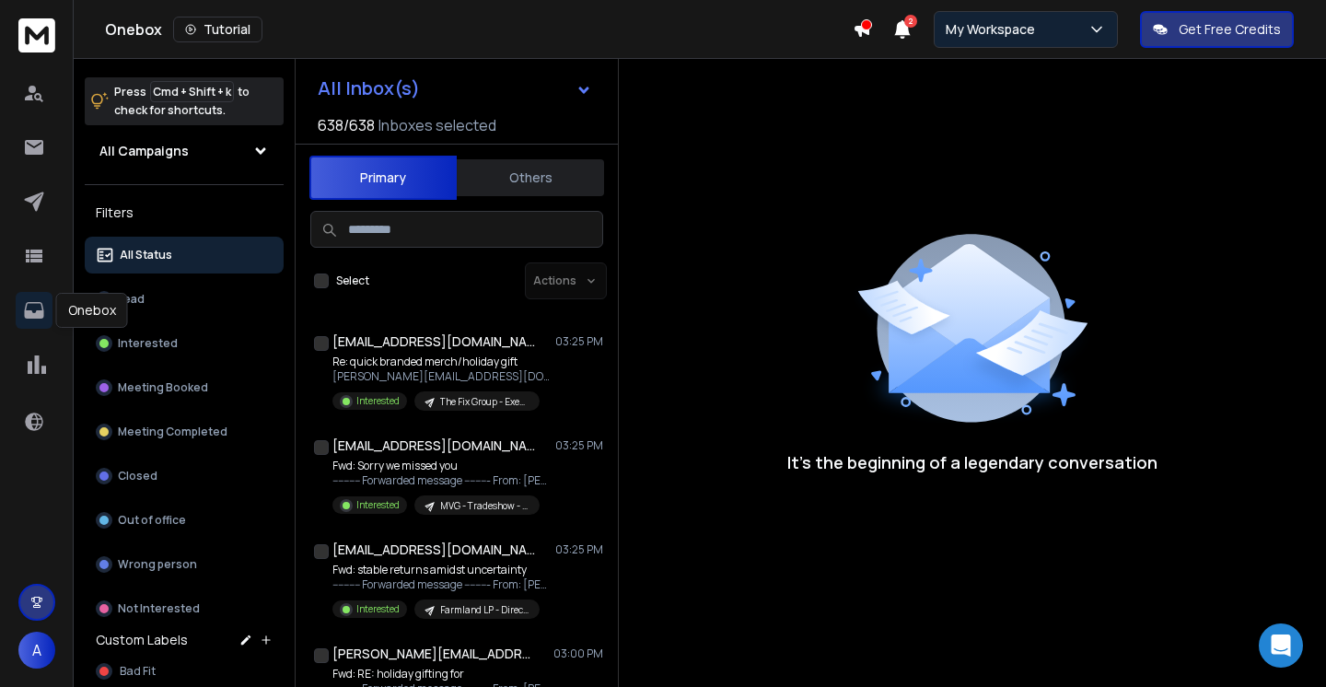
click at [1042, 28] on p "My Workspace" at bounding box center [993, 29] width 97 height 18
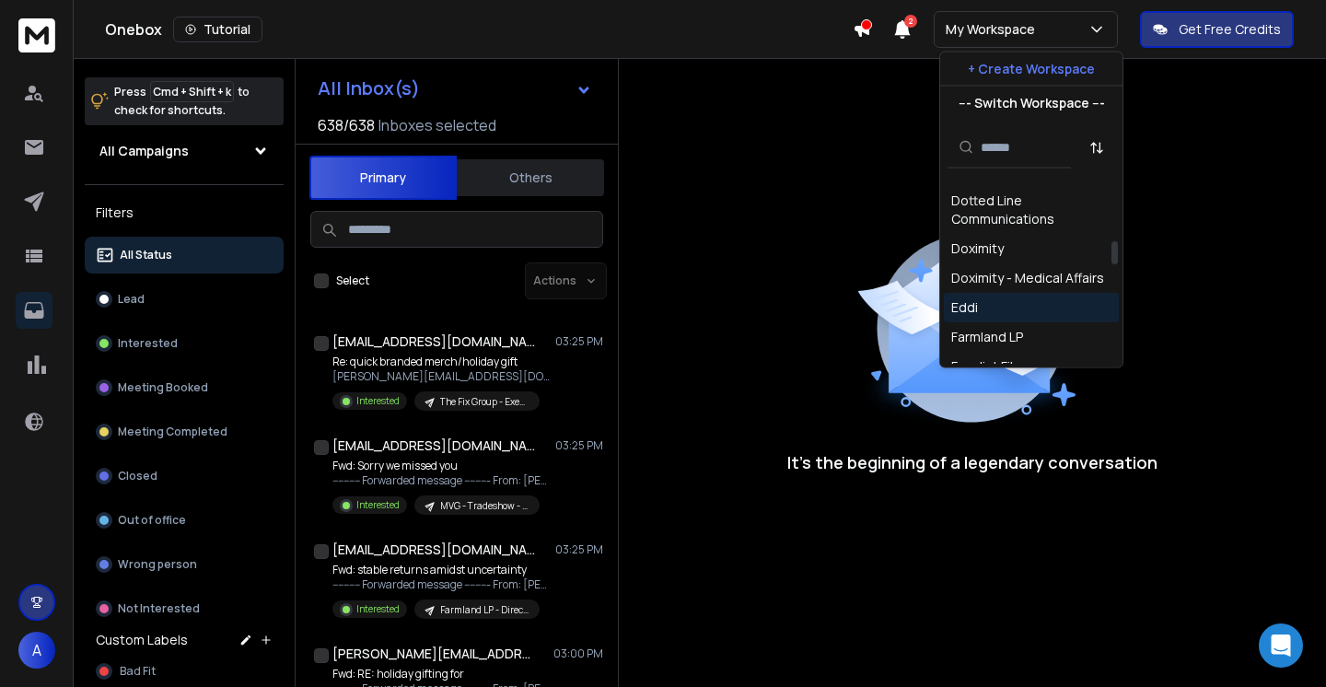
scroll to position [500, 0]
click at [971, 330] on div "Farmland LP" at bounding box center [987, 339] width 72 height 18
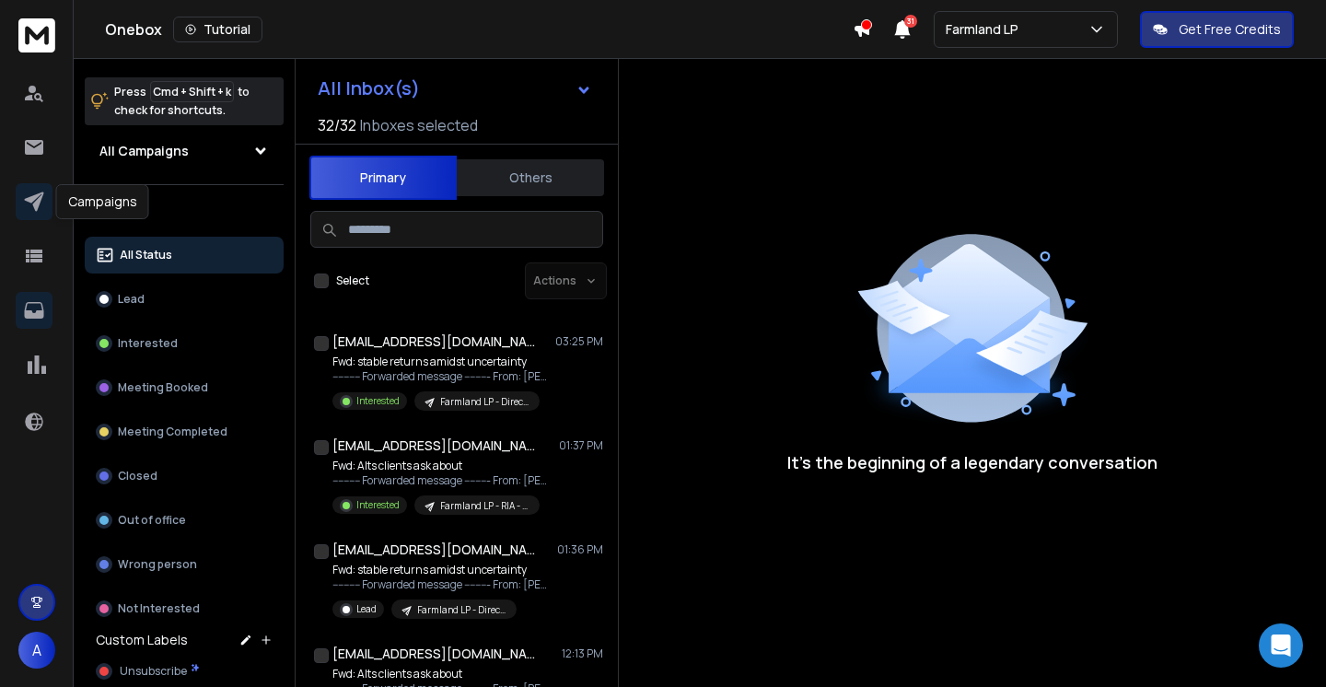
click at [30, 193] on icon at bounding box center [34, 202] width 22 height 22
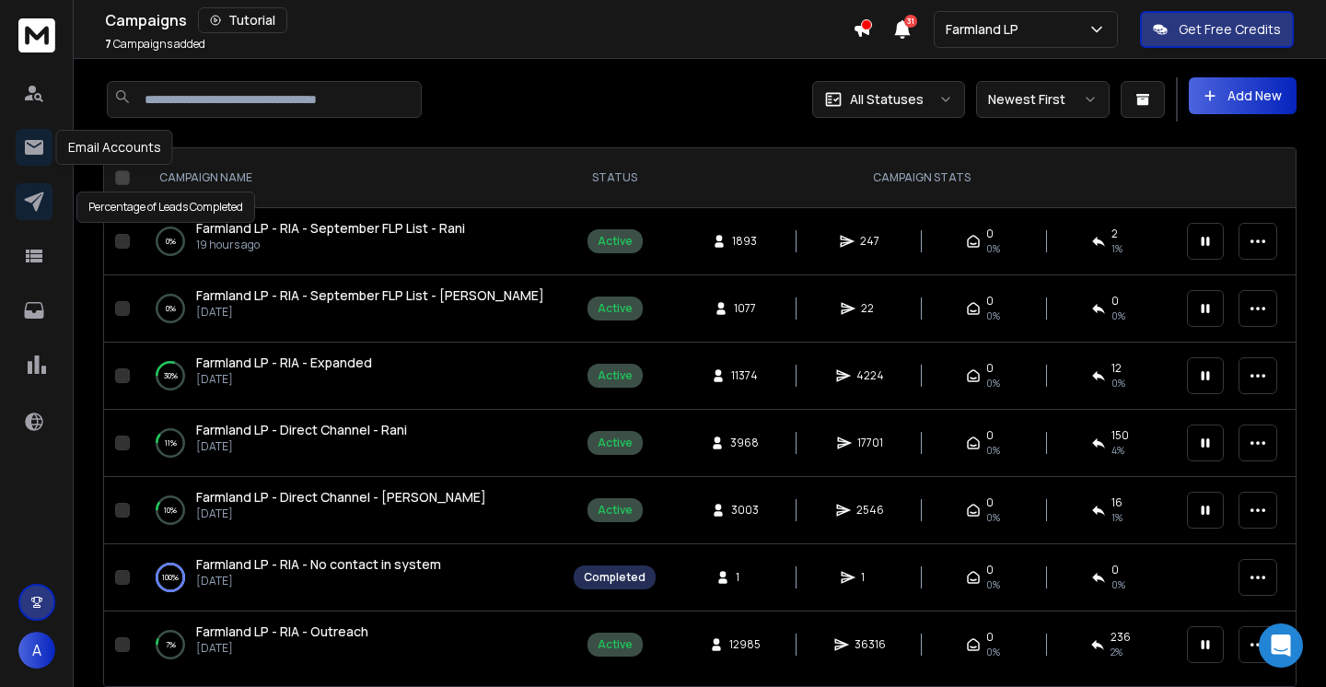
click at [36, 147] on icon at bounding box center [34, 147] width 18 height 15
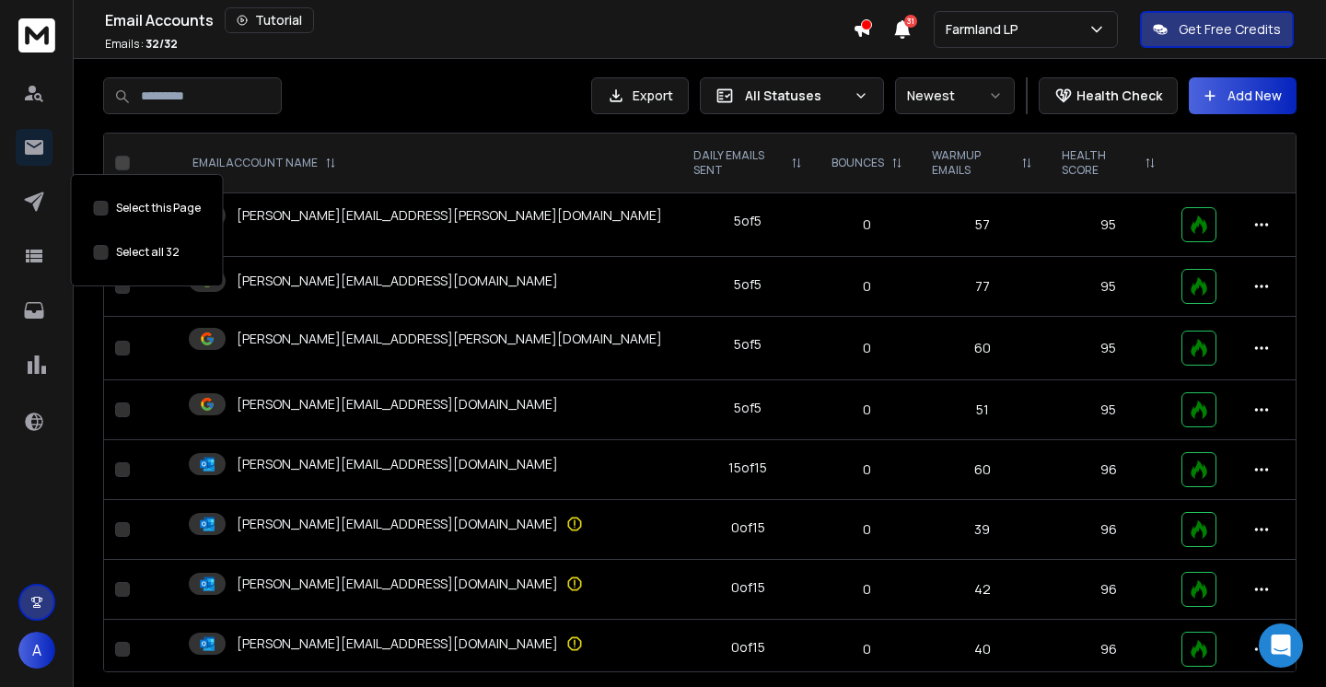
click at [100, 251] on button "Select this Page" at bounding box center [101, 252] width 15 height 15
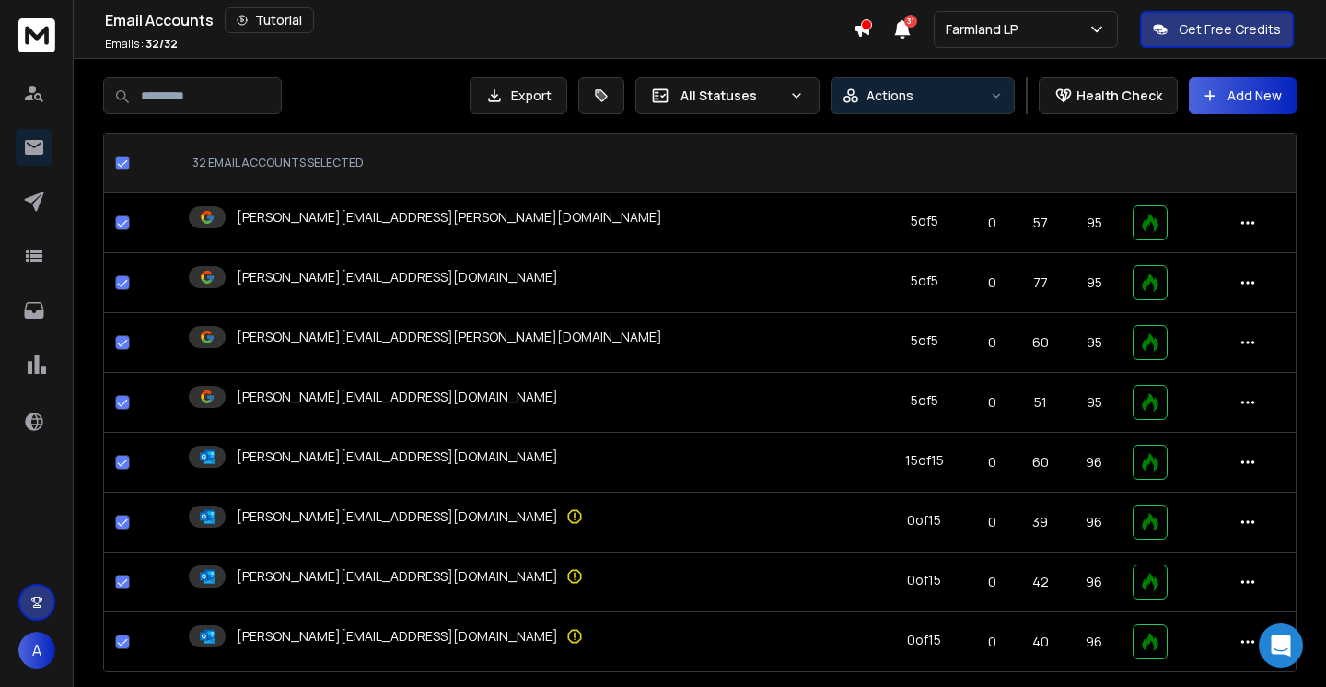
click at [933, 91] on div "Actions" at bounding box center [912, 96] width 140 height 18
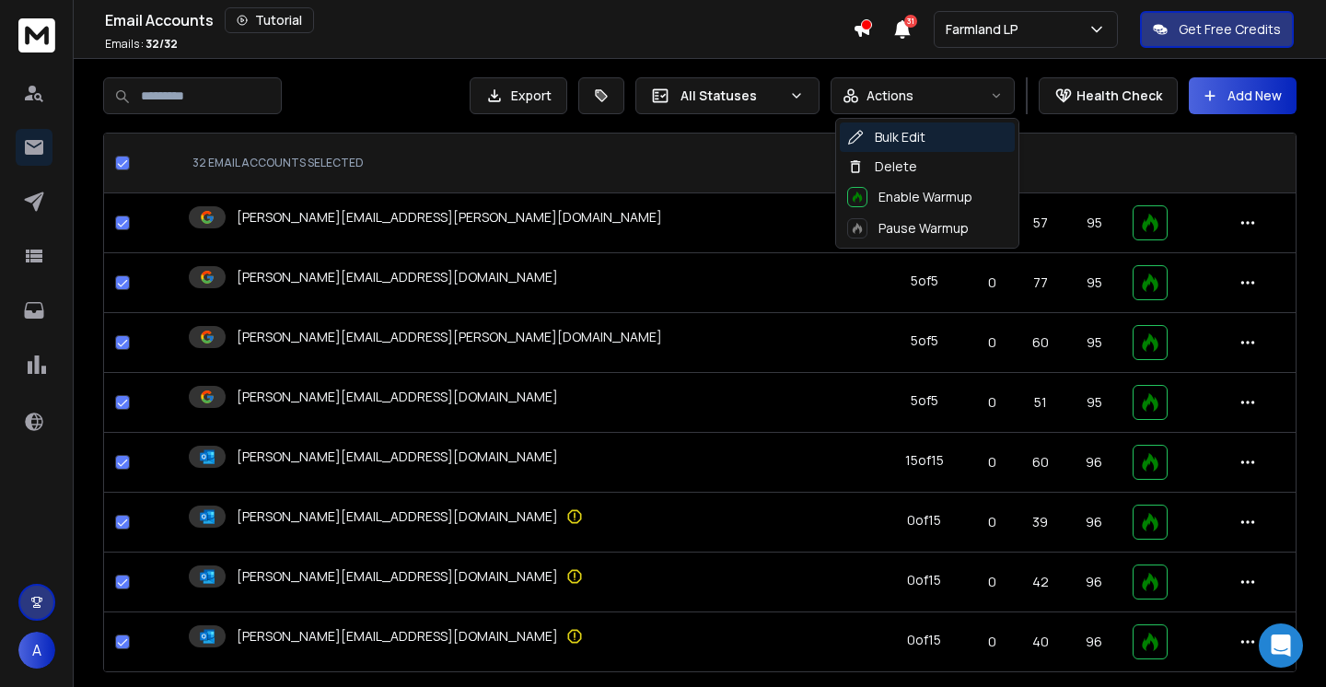
click at [902, 141] on div "Bulk Edit" at bounding box center [886, 137] width 78 height 18
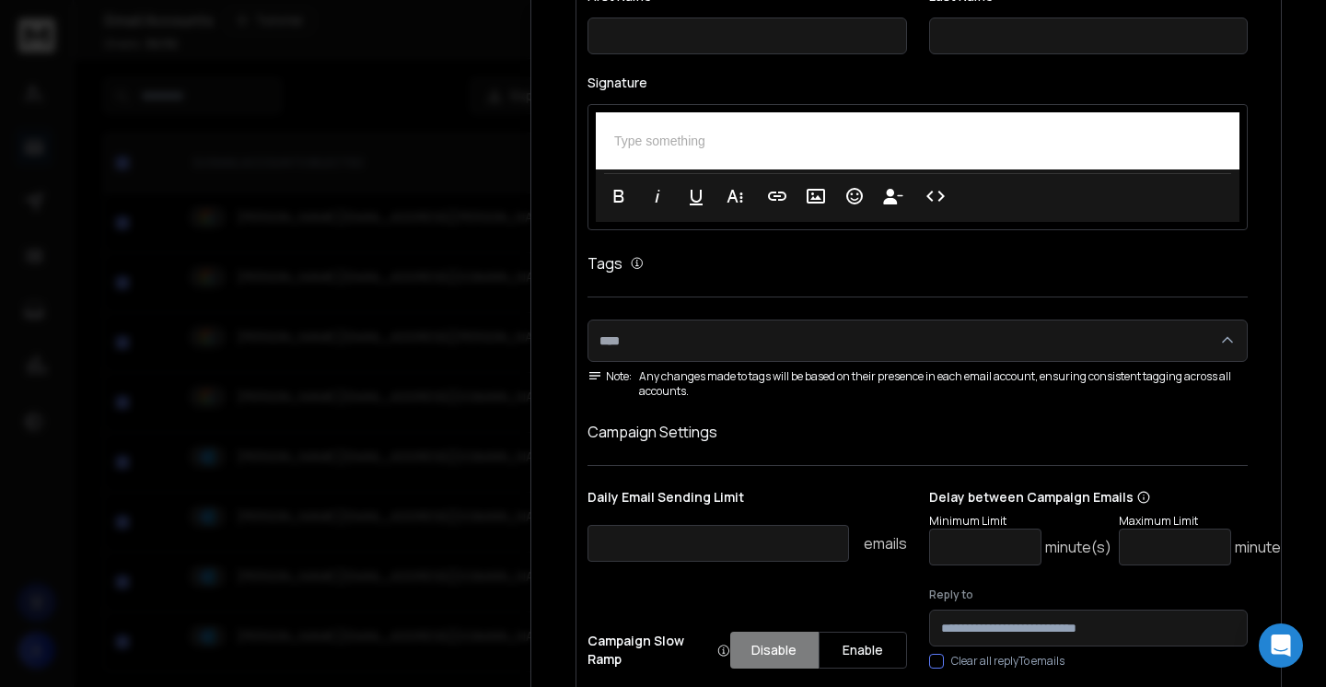
scroll to position [304, 0]
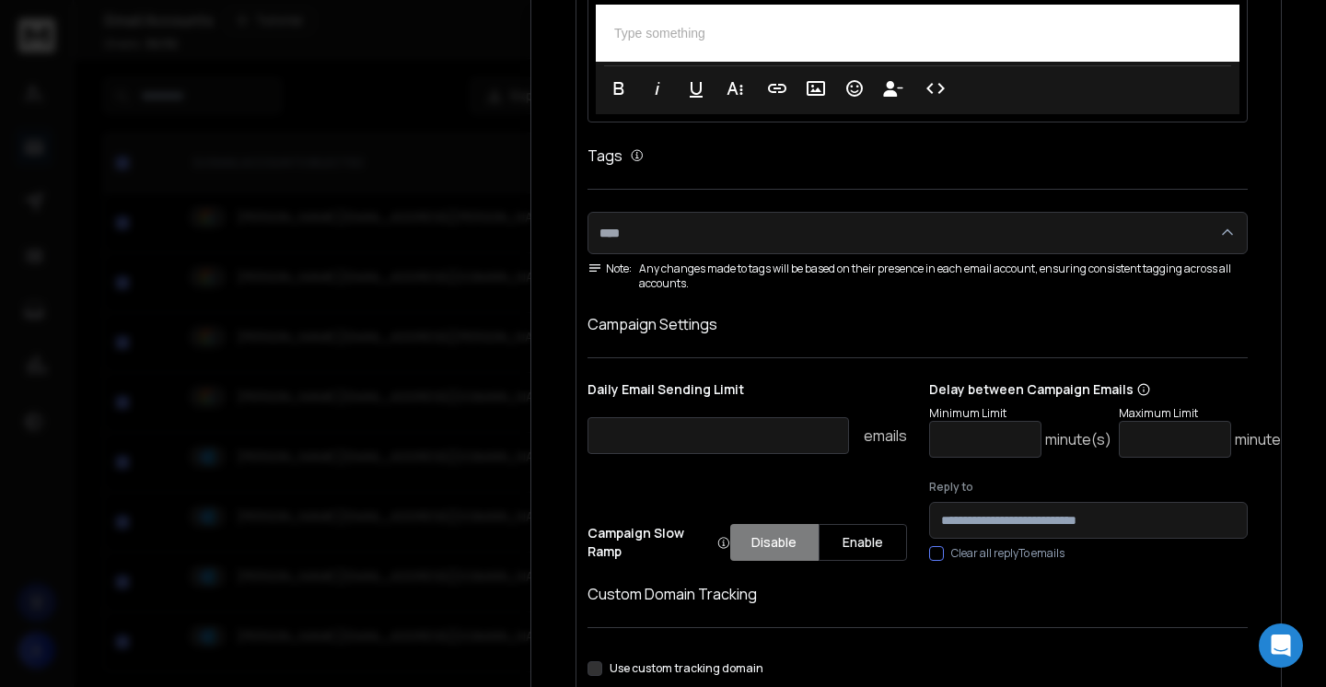
click at [704, 447] on input "number" at bounding box center [717, 435] width 261 height 37
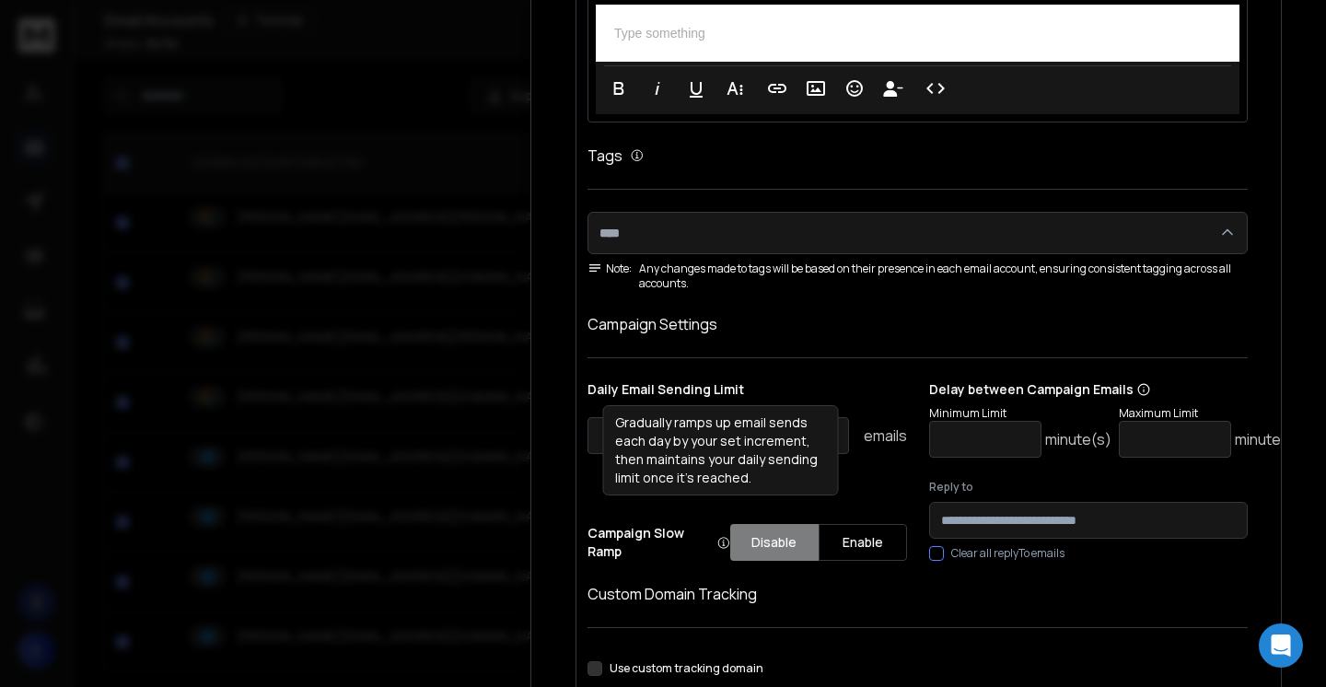
scroll to position [437, 0]
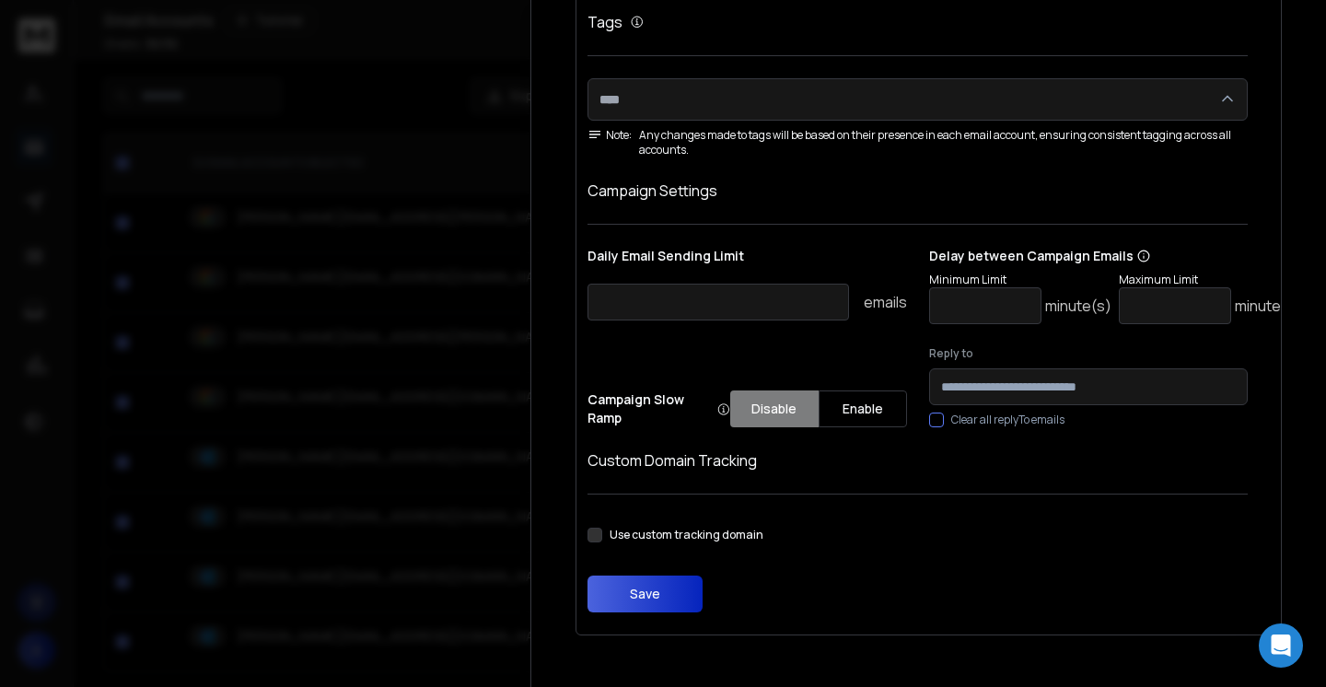
type input "**"
click at [608, 593] on button "Save" at bounding box center [644, 593] width 115 height 37
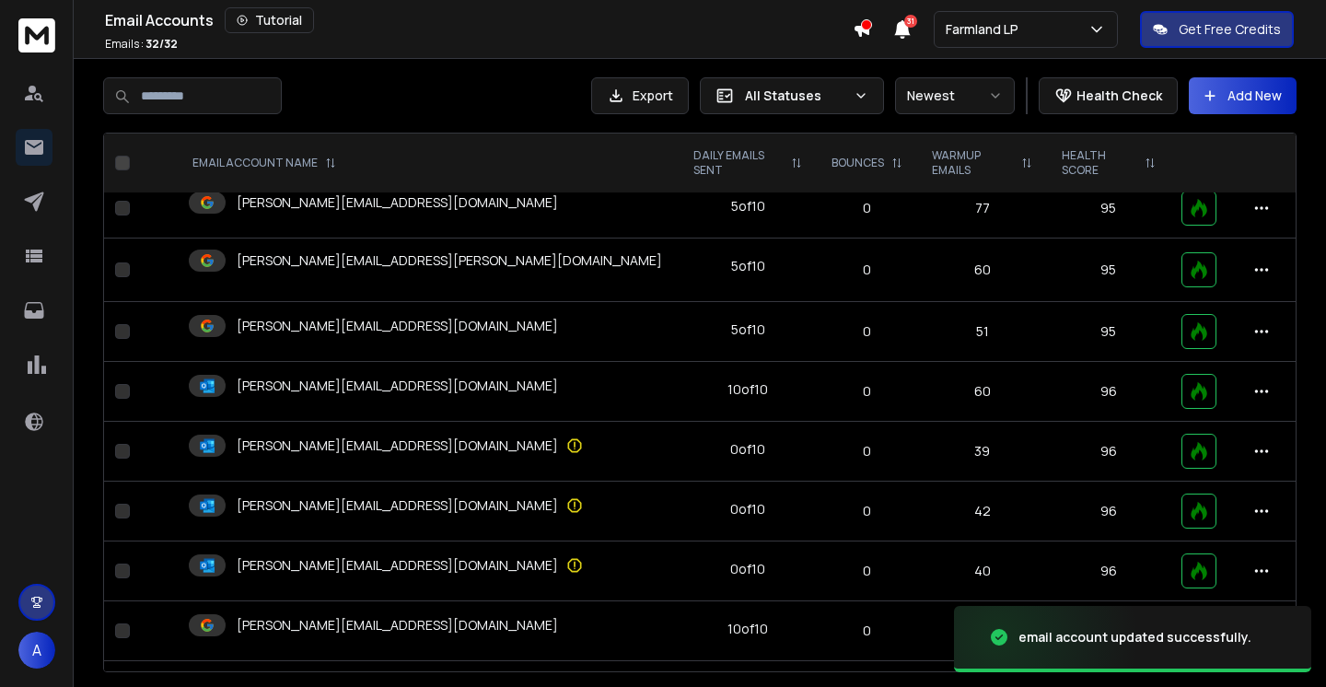
scroll to position [85, 0]
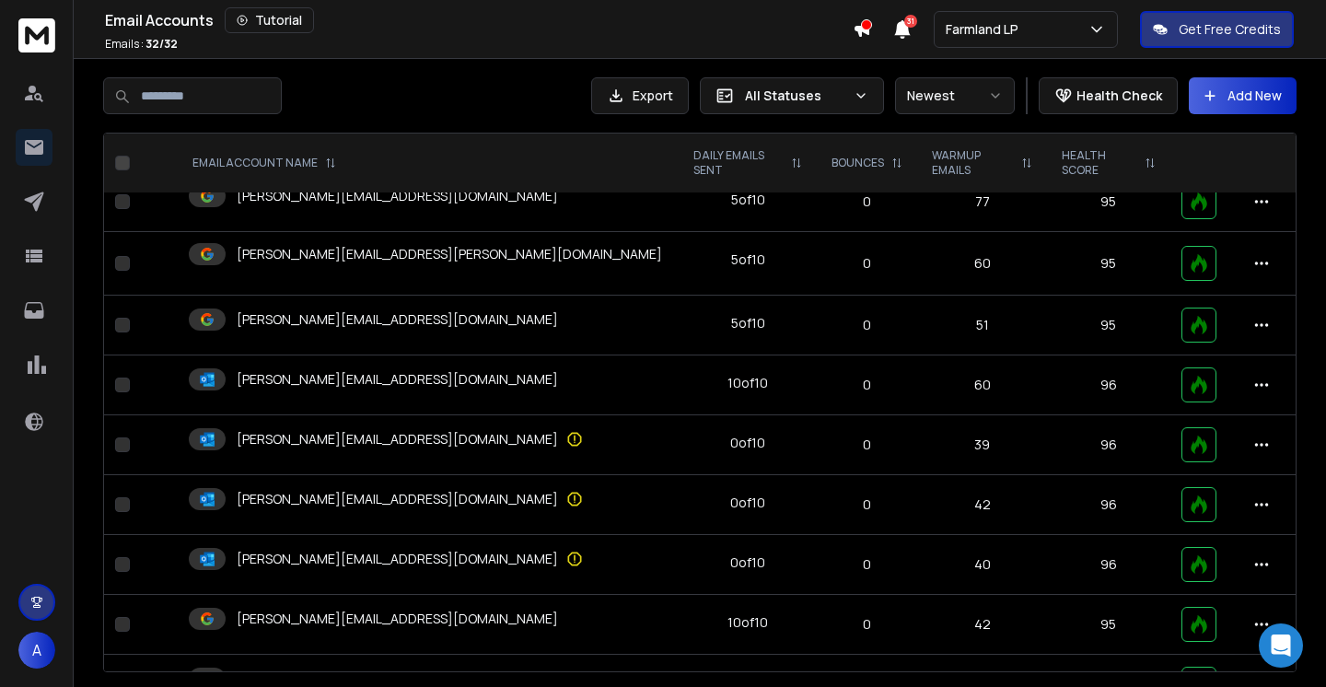
click at [119, 437] on button "button" at bounding box center [122, 444] width 15 height 15
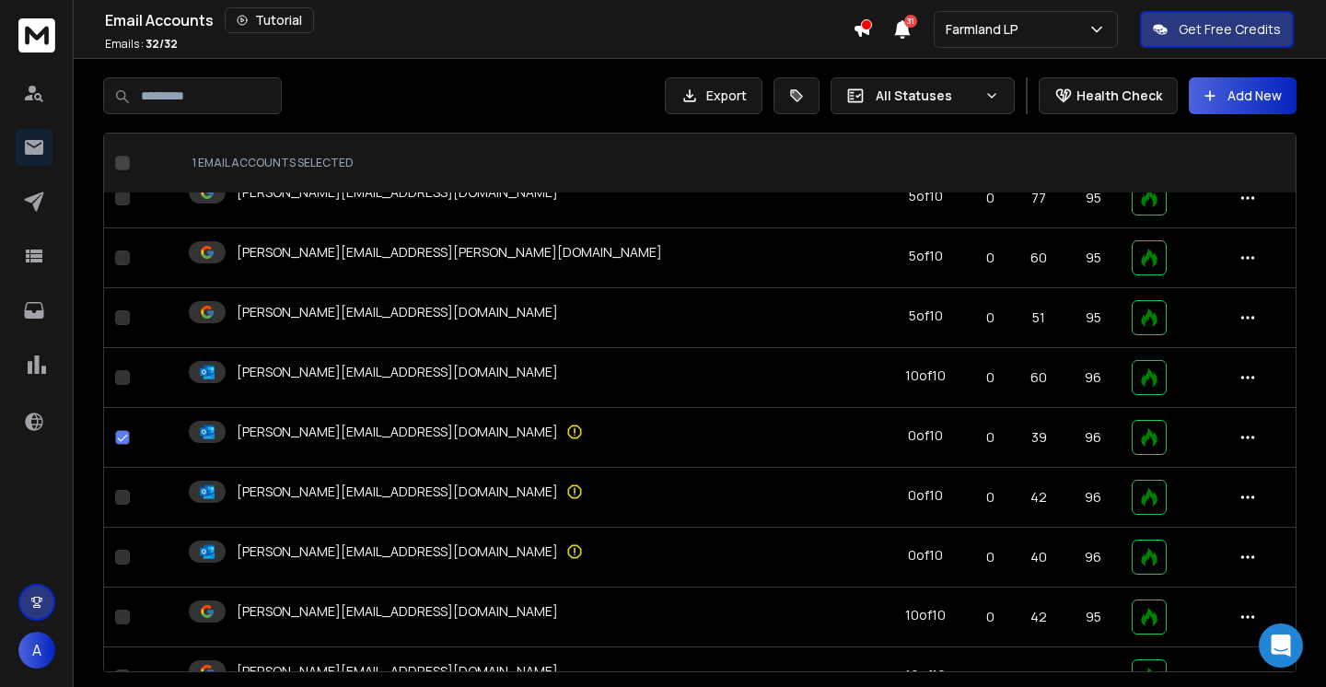
click at [122, 498] on button "button" at bounding box center [122, 497] width 15 height 15
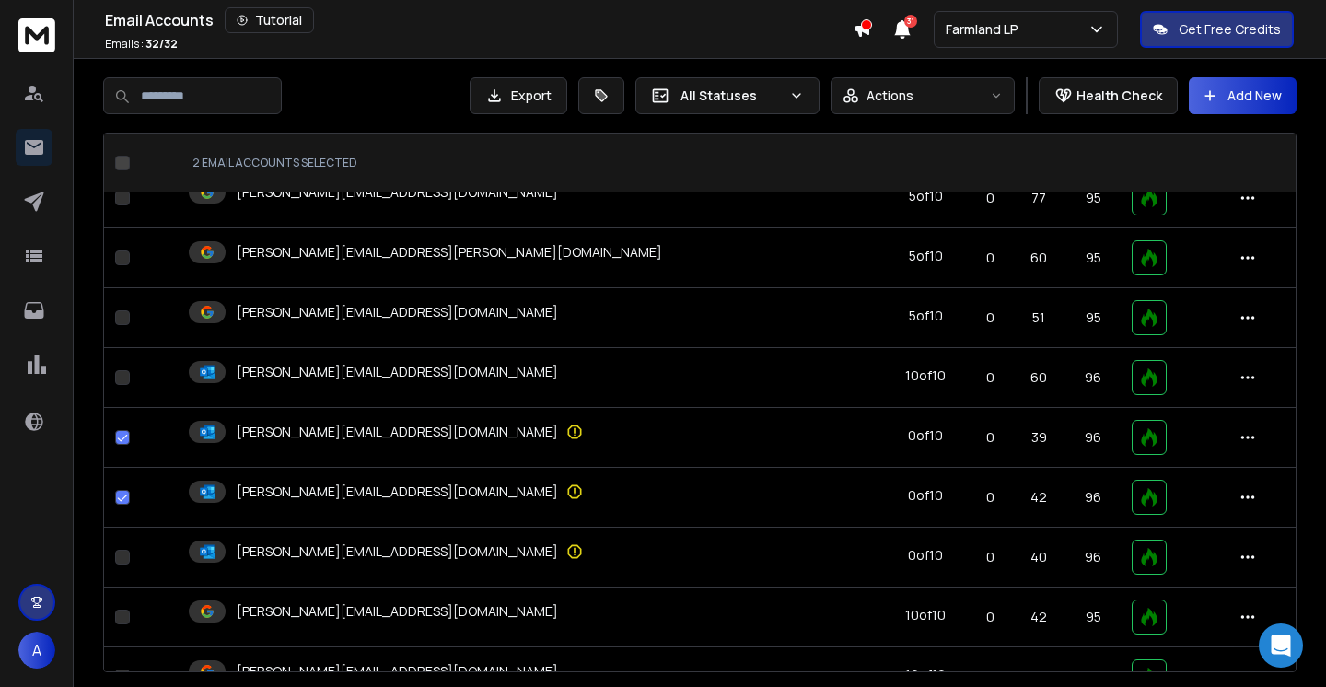
click at [128, 554] on button "button" at bounding box center [122, 557] width 15 height 15
click at [1010, 29] on p "Farmland LP" at bounding box center [985, 29] width 80 height 18
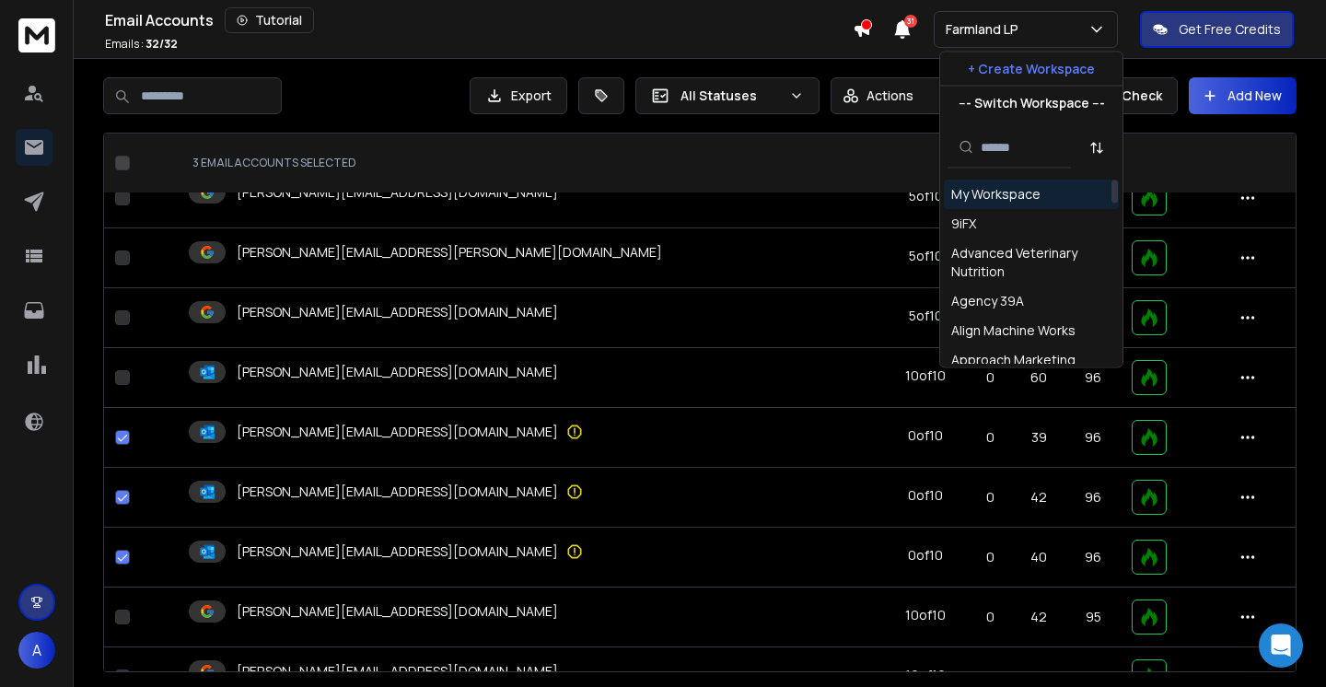
click at [974, 196] on div "My Workspace" at bounding box center [995, 194] width 89 height 18
